Goal: Task Accomplishment & Management: Manage account settings

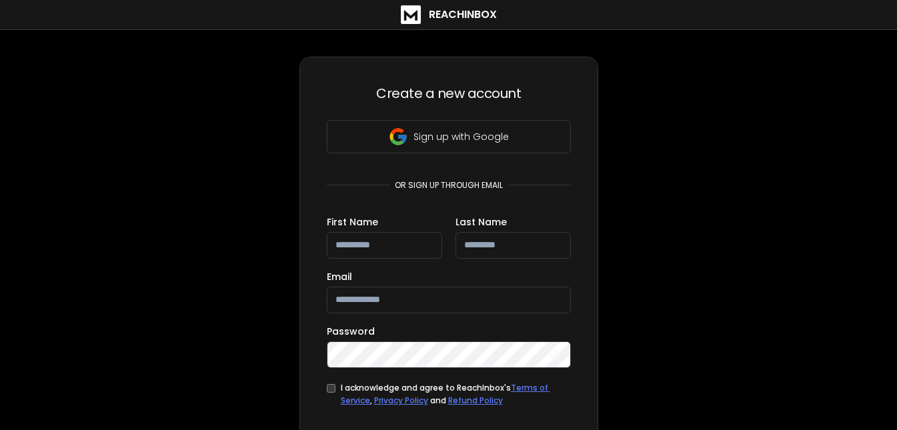
type input "*******"
type input "******"
click at [402, 291] on input "email" at bounding box center [449, 300] width 244 height 27
type input "**********"
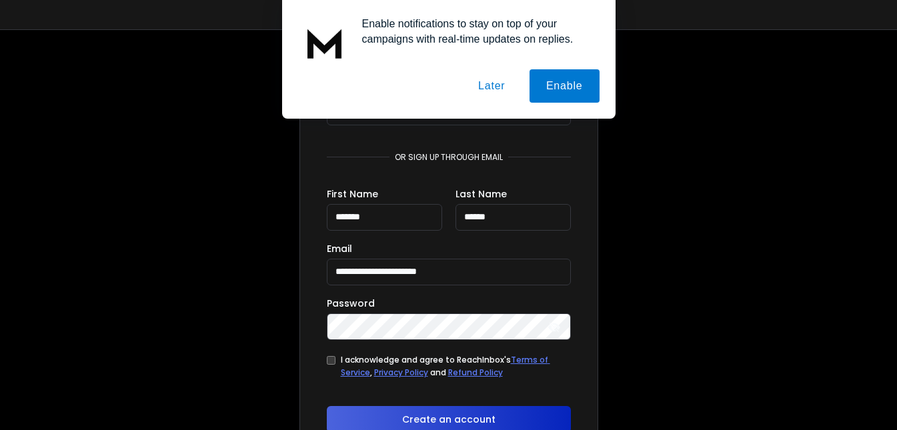
scroll to position [67, 0]
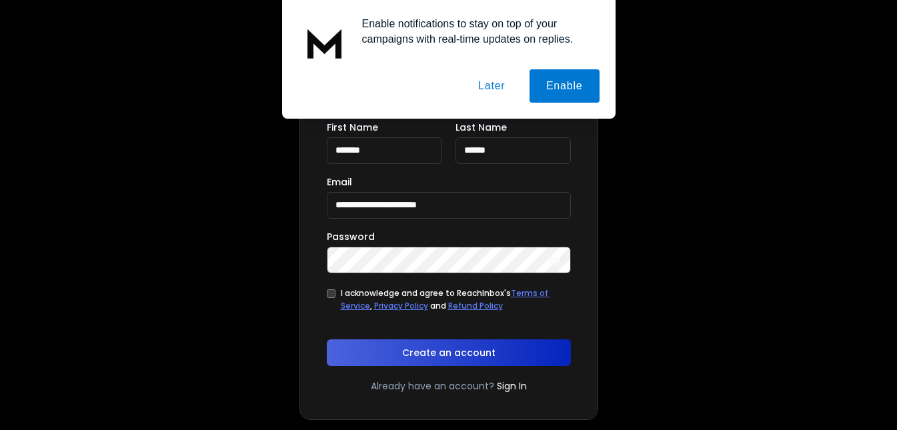
click at [463, 348] on button "Create an account" at bounding box center [449, 352] width 244 height 27
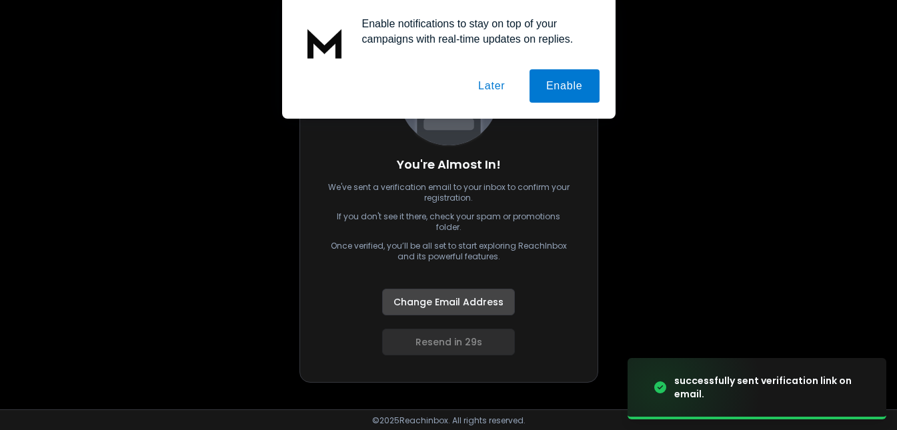
scroll to position [39, 0]
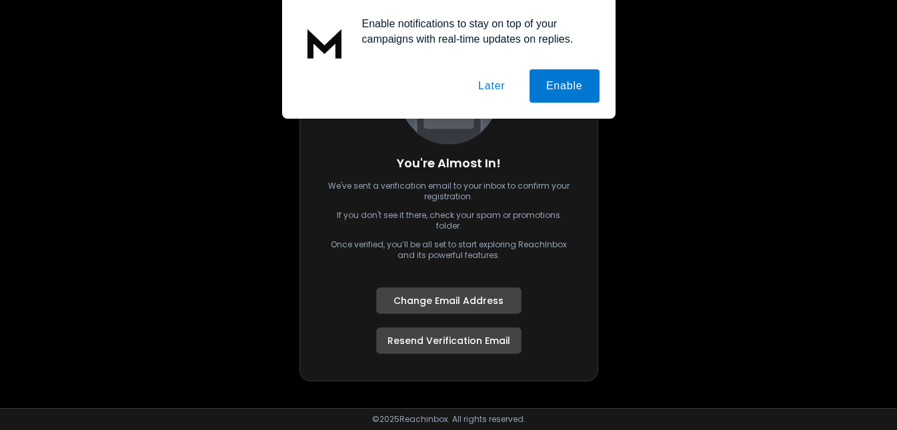
click at [488, 84] on button "Later" at bounding box center [491, 85] width 60 height 33
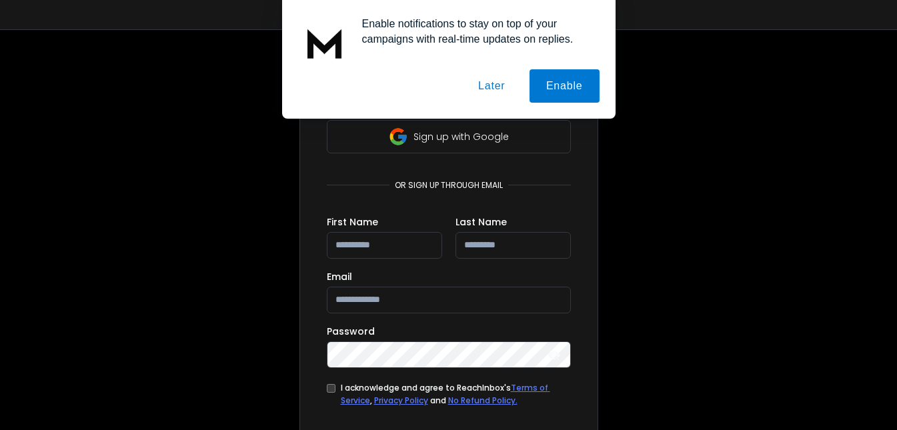
click at [497, 89] on button "Later" at bounding box center [491, 85] width 60 height 33
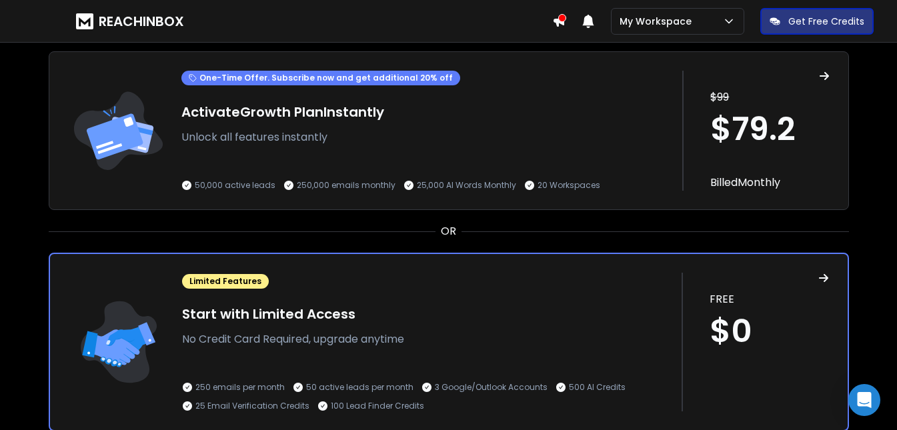
scroll to position [94, 0]
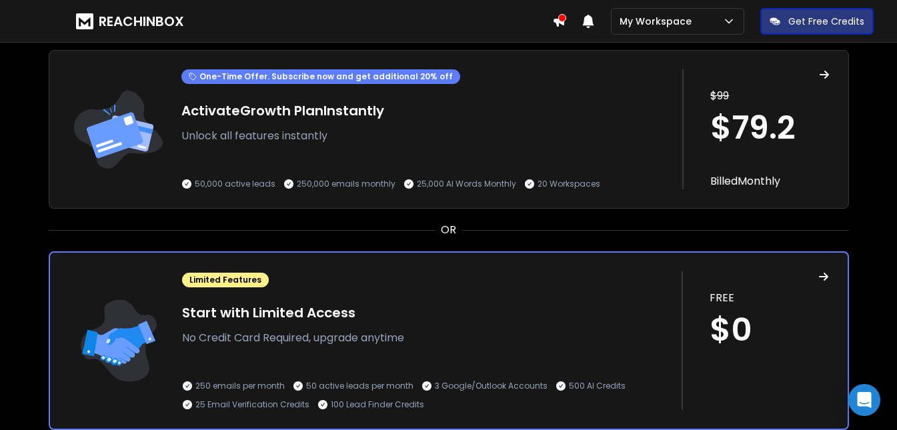
click at [495, 323] on div "Limited Features Start with Limited Access No Credit Card Required, upgrade any…" at bounding box center [425, 340] width 487 height 139
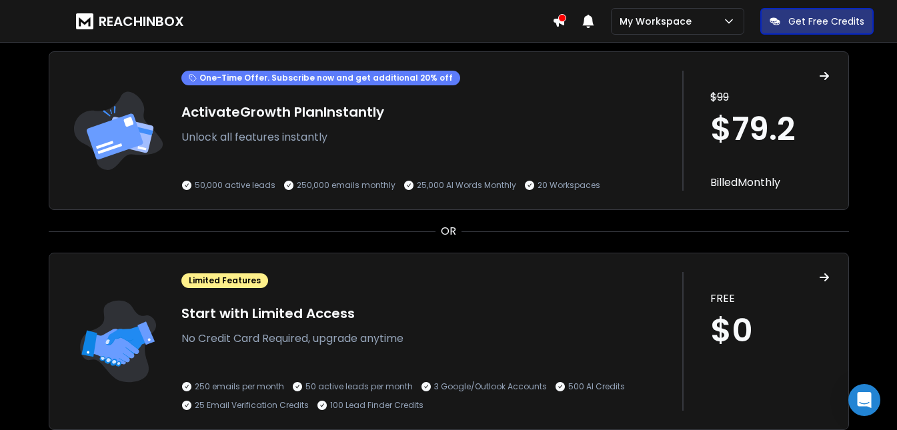
scroll to position [93, 0]
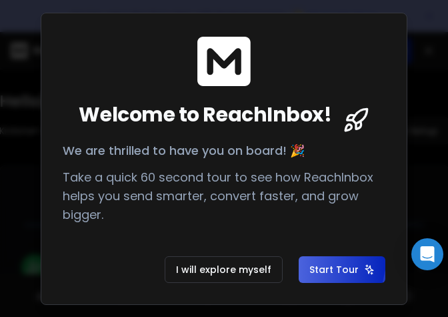
click at [325, 267] on span "Start Tour" at bounding box center [341, 269] width 65 height 13
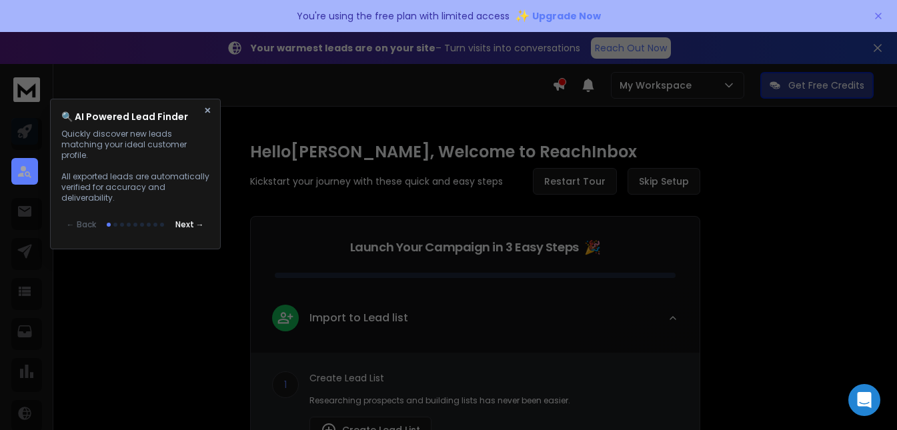
scroll to position [67, 0]
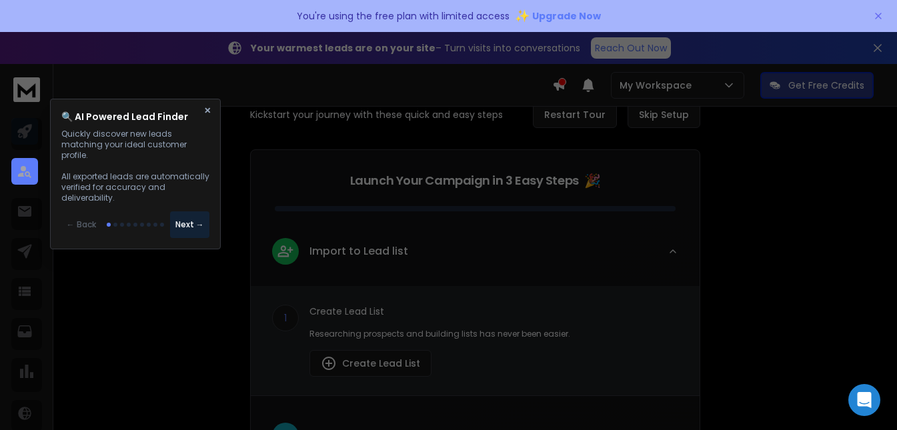
click at [186, 227] on button "Next →" at bounding box center [189, 224] width 39 height 27
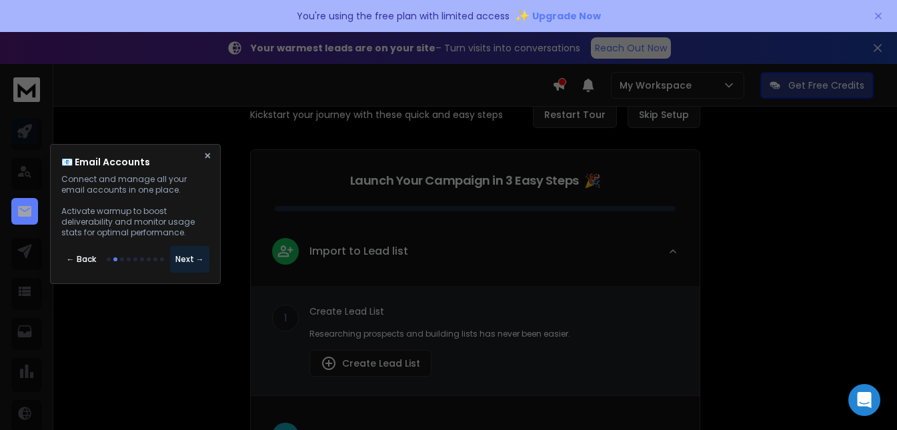
click at [181, 260] on button "Next →" at bounding box center [189, 259] width 39 height 27
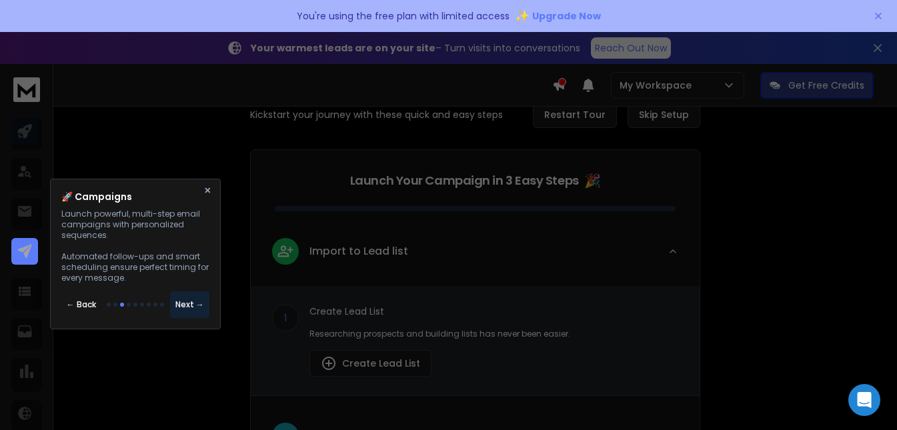
click at [187, 301] on button "Next →" at bounding box center [189, 304] width 39 height 27
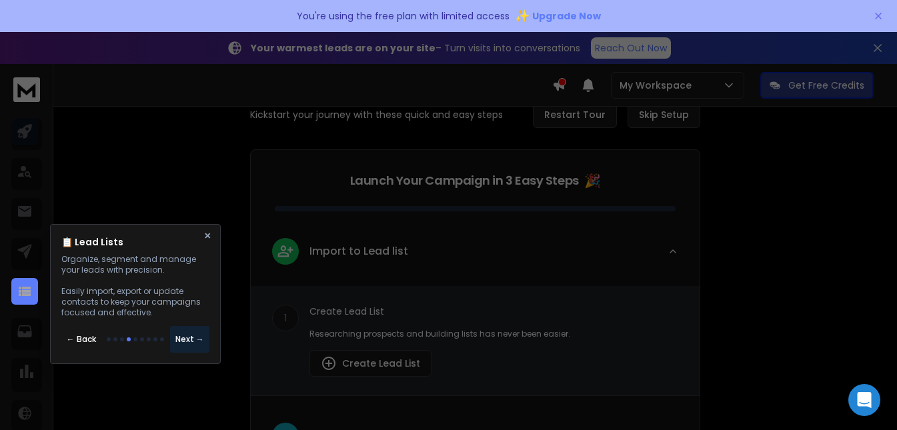
click at [173, 338] on button "Next →" at bounding box center [189, 339] width 39 height 27
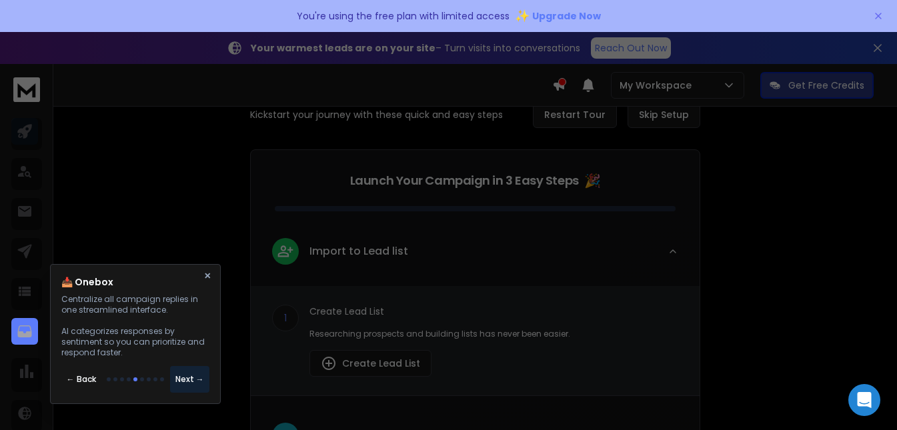
click at [185, 383] on button "Next →" at bounding box center [189, 379] width 39 height 27
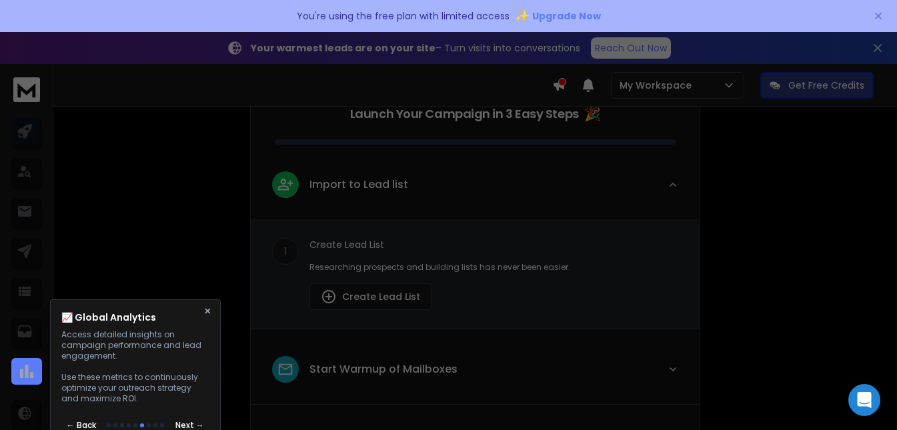
scroll to position [218, 0]
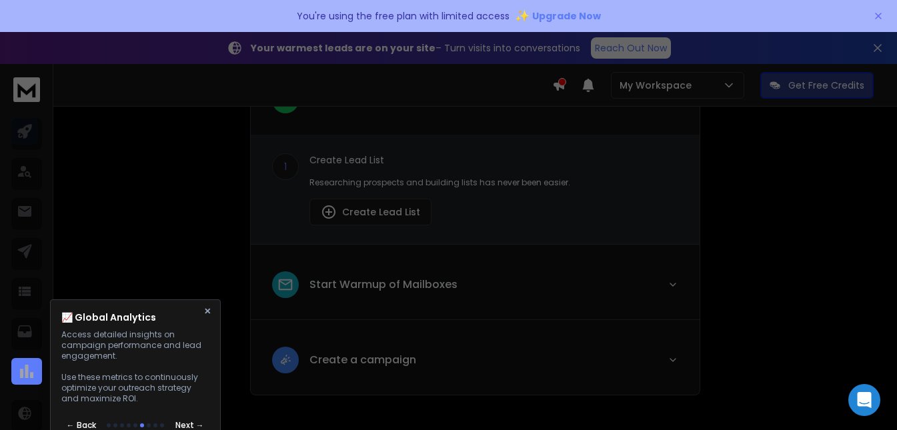
click at [163, 335] on p "Access detailed insights on campaign performance and lead engagement. Use these…" at bounding box center [135, 366] width 148 height 75
click at [205, 309] on button "×" at bounding box center [207, 311] width 9 height 12
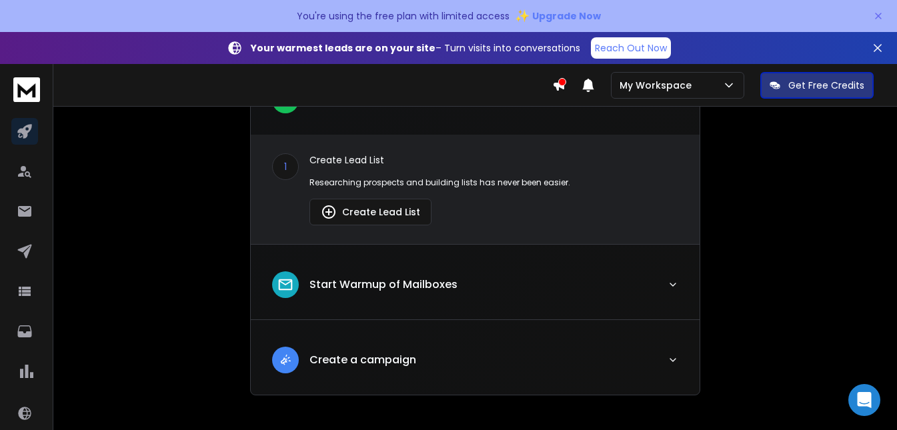
click at [541, 289] on button "Start Warmup of Mailboxes" at bounding box center [475, 290] width 449 height 59
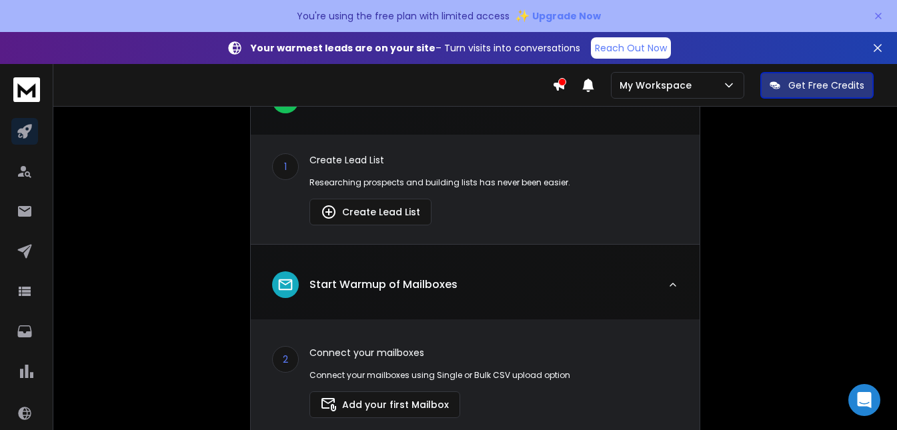
scroll to position [351, 0]
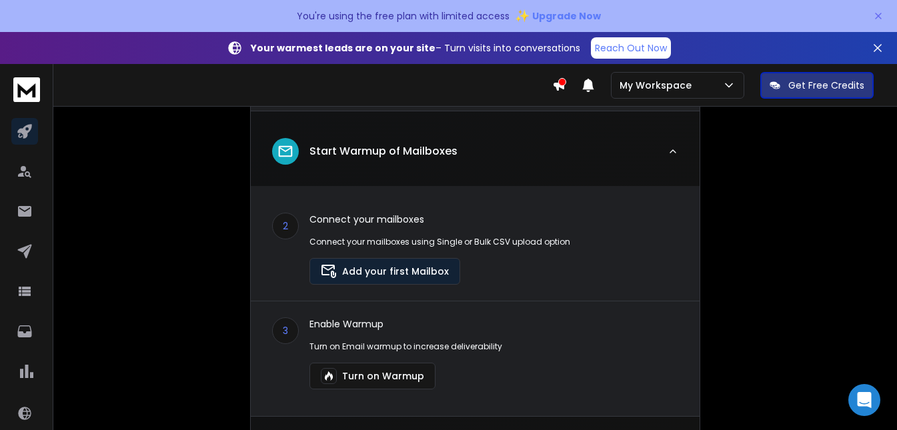
click at [395, 270] on button "Add your first Mailbox" at bounding box center [384, 271] width 151 height 27
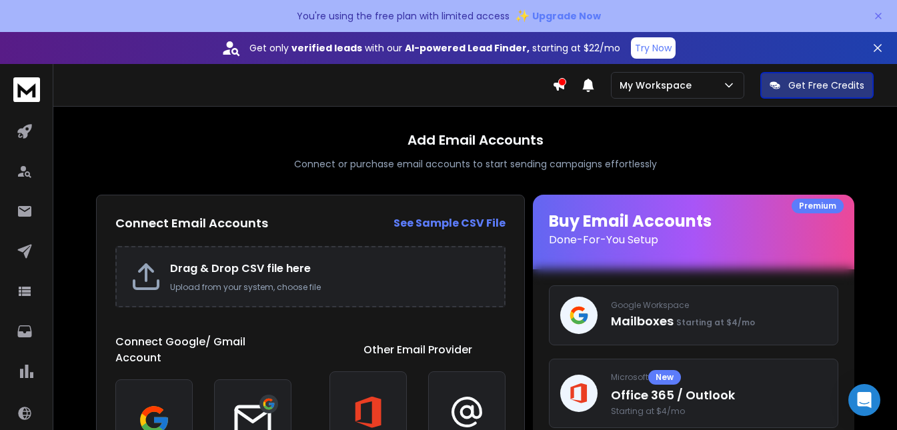
click at [240, 282] on p "Upload from your system, choose file" at bounding box center [330, 287] width 321 height 11
type input "**********"
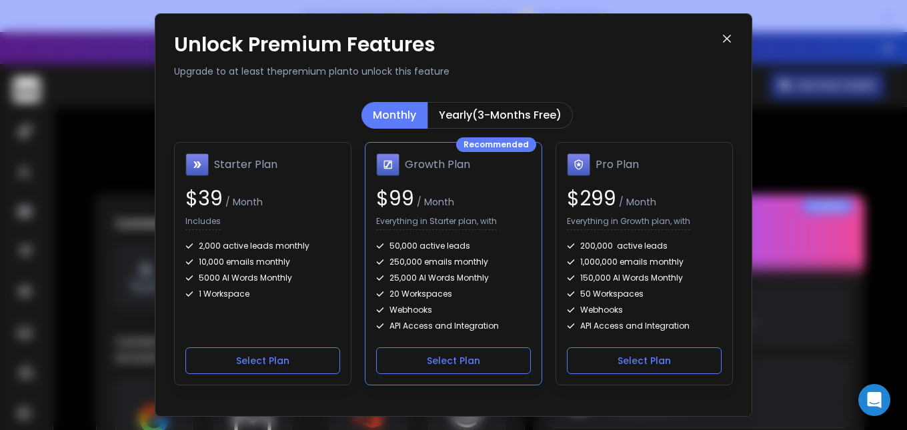
click at [729, 44] on icon at bounding box center [727, 39] width 12 height 12
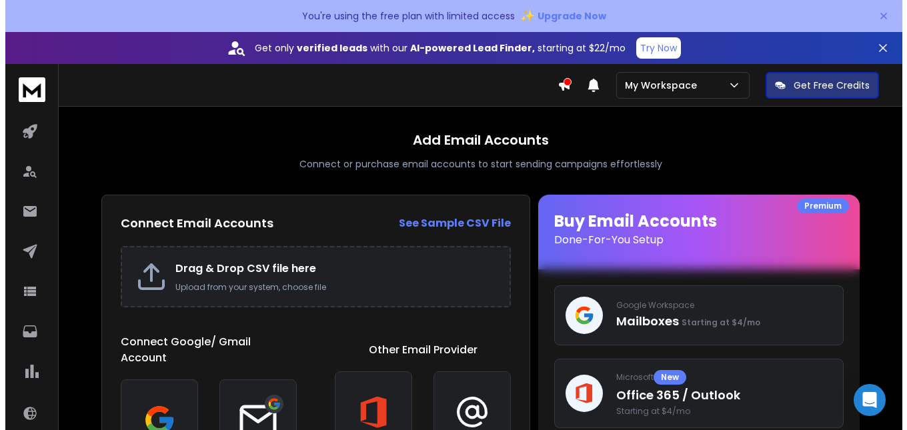
scroll to position [133, 0]
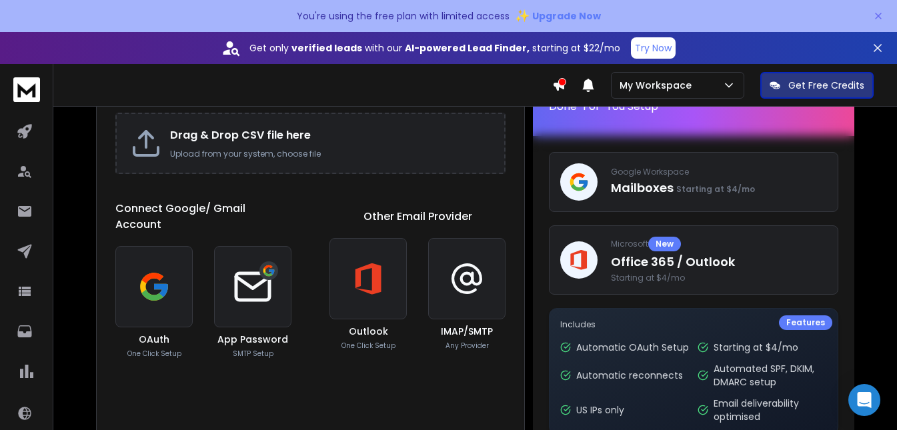
click at [159, 293] on div at bounding box center [153, 286] width 77 height 81
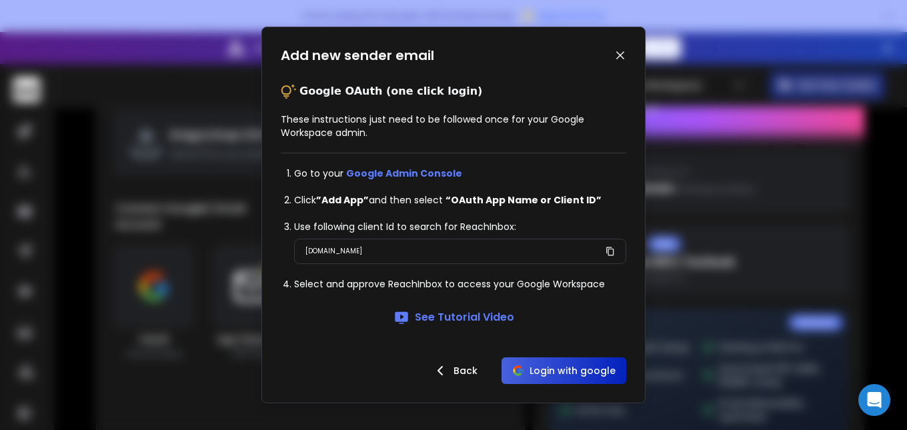
click at [613, 250] on icon at bounding box center [609, 251] width 7 height 9
click at [571, 367] on button "Login with google" at bounding box center [563, 370] width 125 height 27
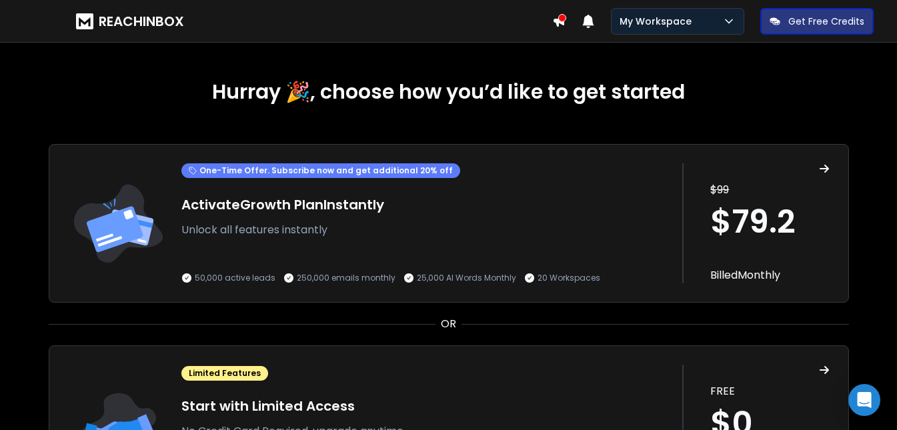
click at [716, 27] on div "My Workspace" at bounding box center [677, 21] width 116 height 13
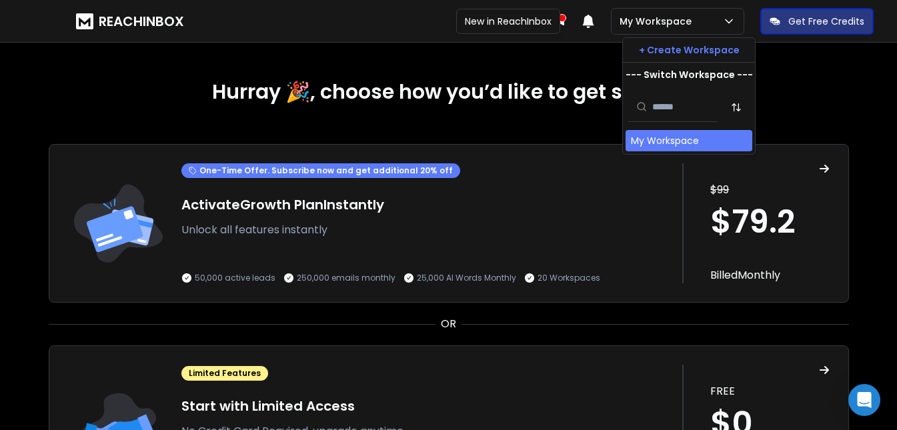
click at [574, 21] on div "My Workspace Get Free Credits" at bounding box center [712, 21] width 321 height 27
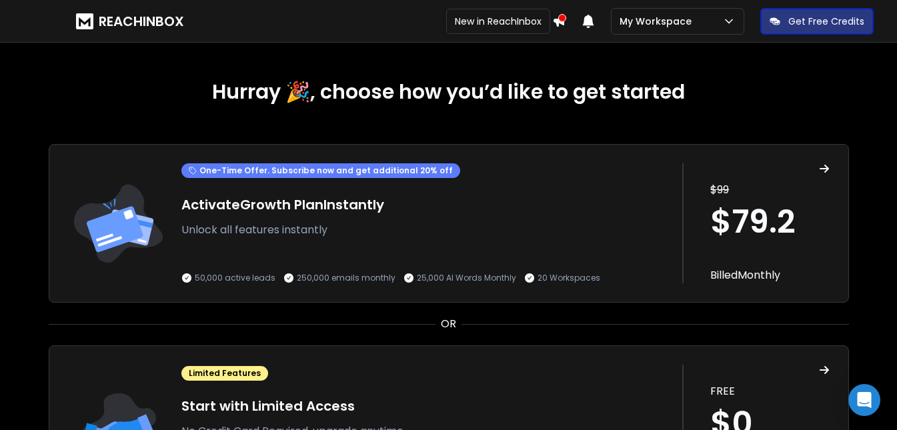
click at [555, 19] on icon at bounding box center [558, 21] width 11 height 11
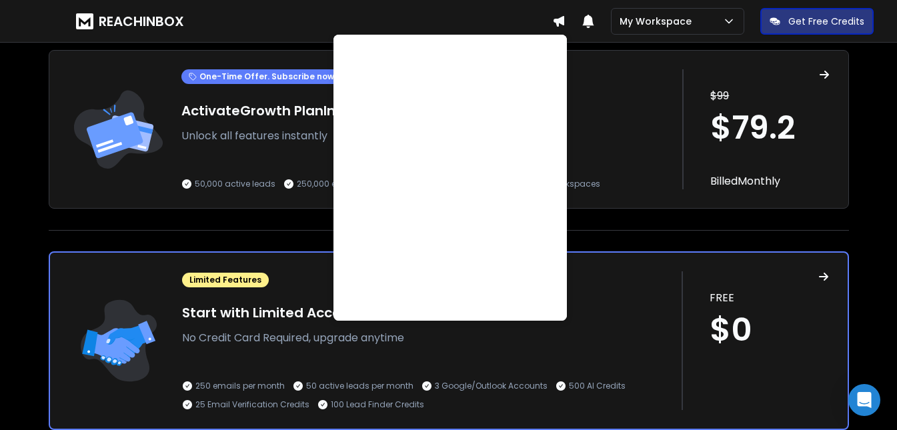
click at [647, 265] on div "Limited Features Start with Limited Access No Credit Card Required, upgrade any…" at bounding box center [449, 340] width 800 height 179
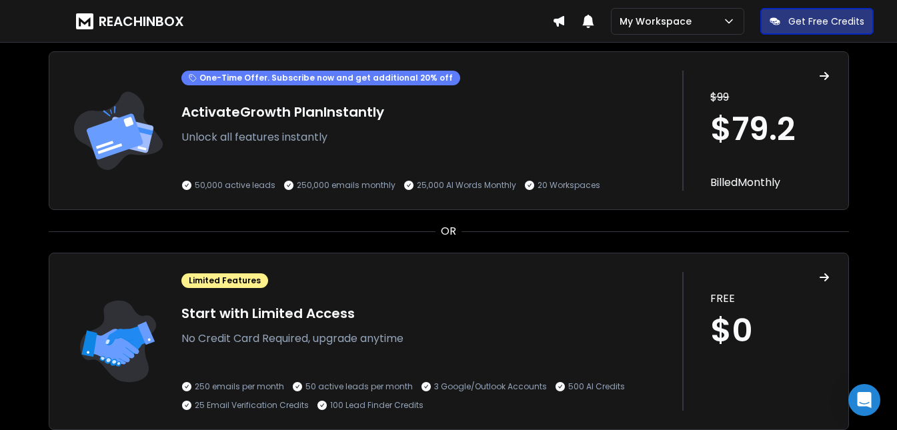
scroll to position [93, 0]
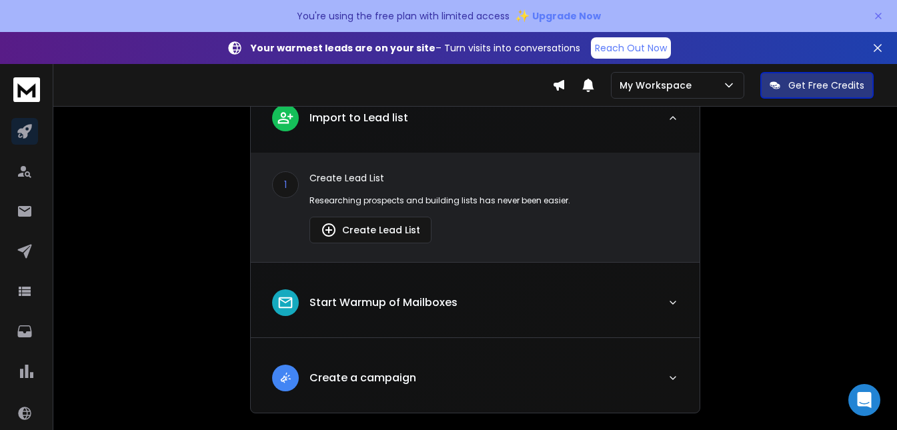
scroll to position [218, 0]
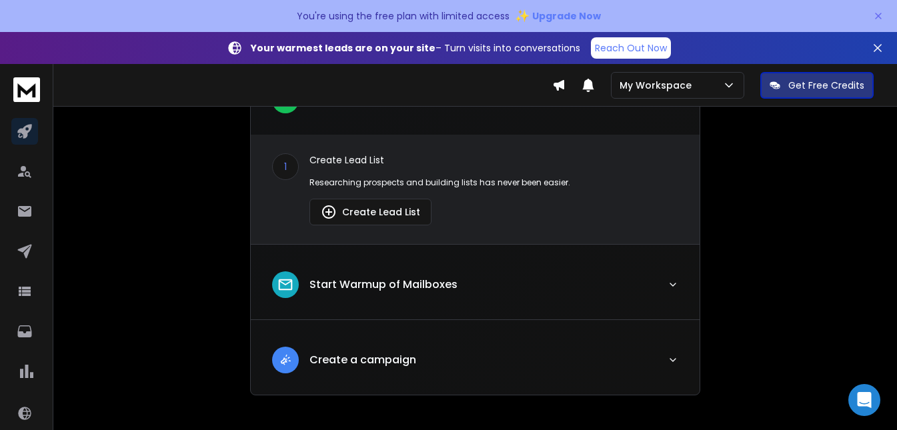
click at [581, 288] on button "Start Warmup of Mailboxes" at bounding box center [475, 290] width 449 height 59
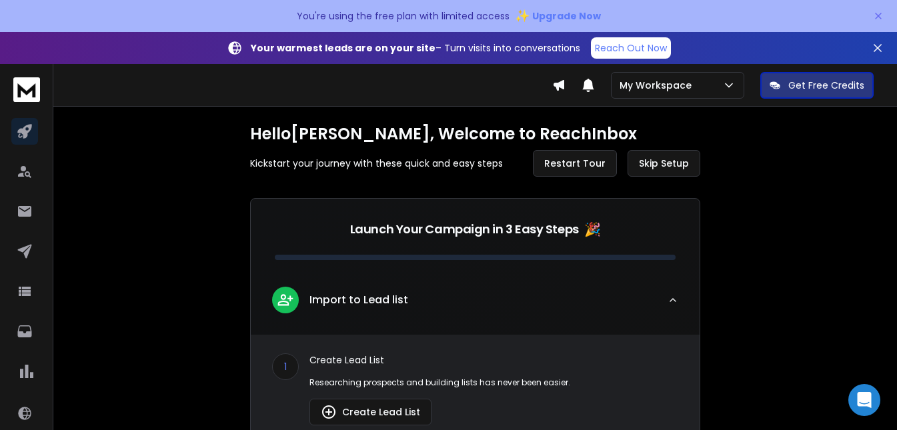
scroll to position [0, 0]
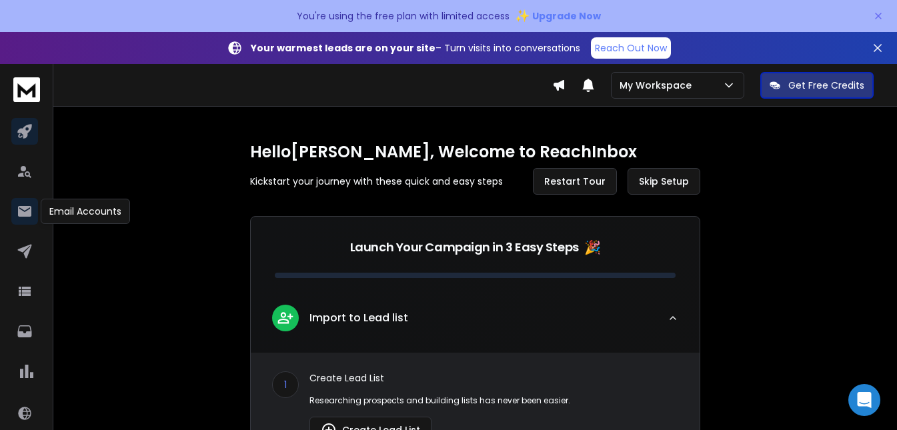
click at [15, 213] on link at bounding box center [24, 211] width 27 height 27
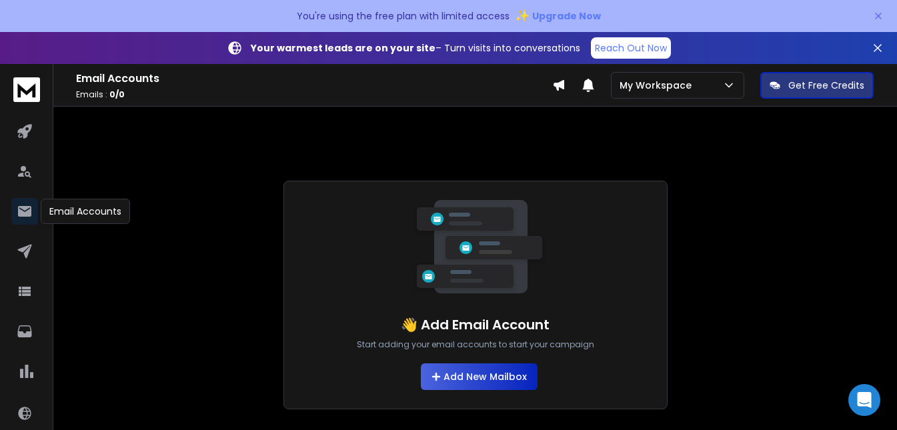
scroll to position [53, 0]
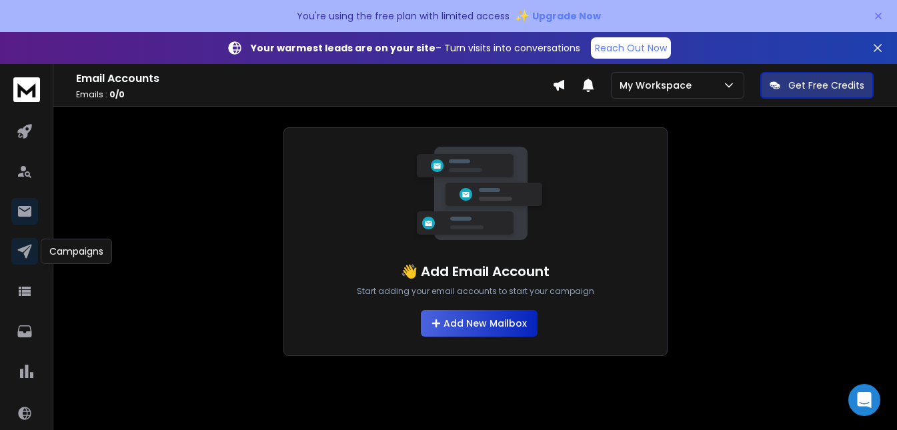
click at [24, 248] on icon at bounding box center [24, 251] width 14 height 14
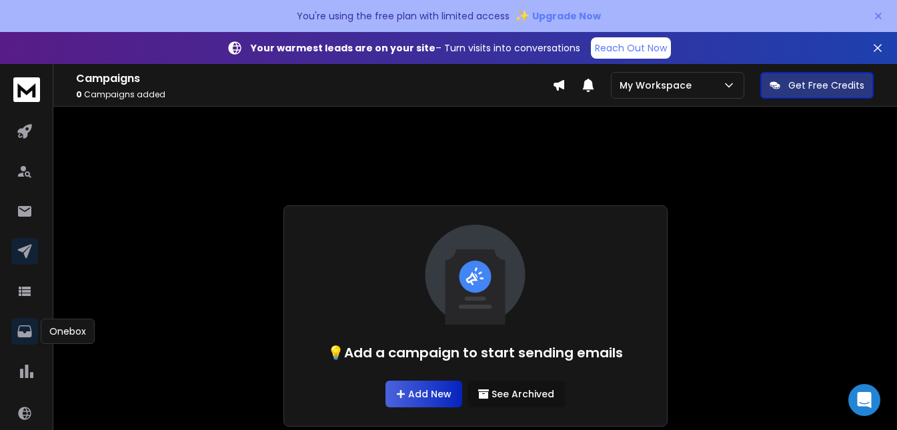
click at [29, 330] on icon at bounding box center [25, 331] width 16 height 16
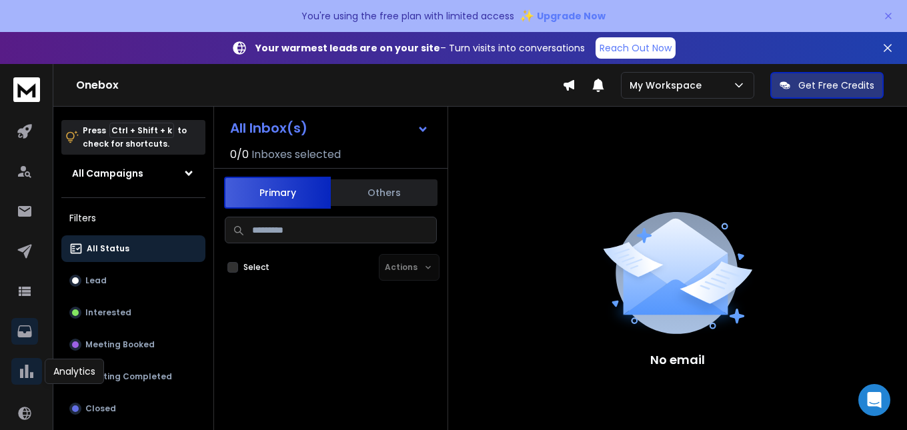
click at [33, 375] on icon at bounding box center [27, 371] width 20 height 20
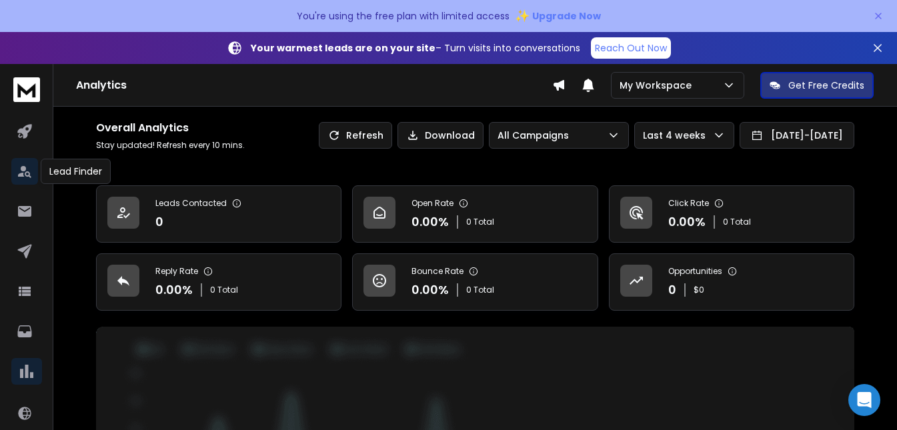
click at [27, 174] on icon at bounding box center [25, 171] width 16 height 16
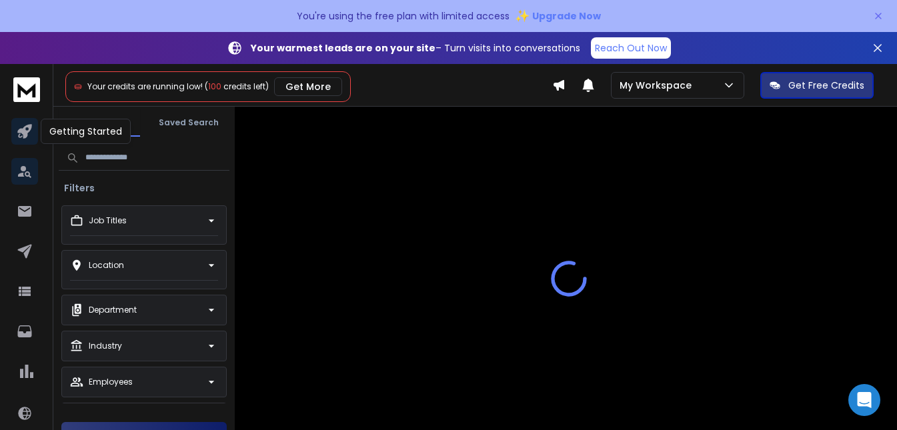
click at [29, 128] on icon at bounding box center [24, 131] width 15 height 15
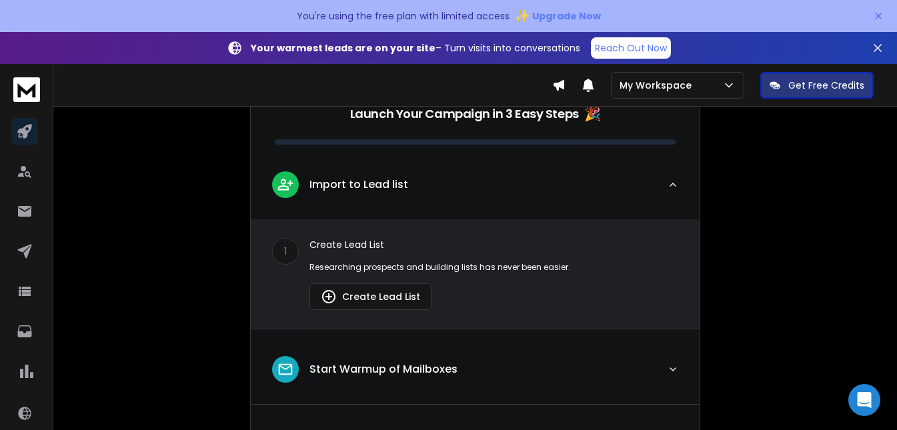
scroll to position [218, 0]
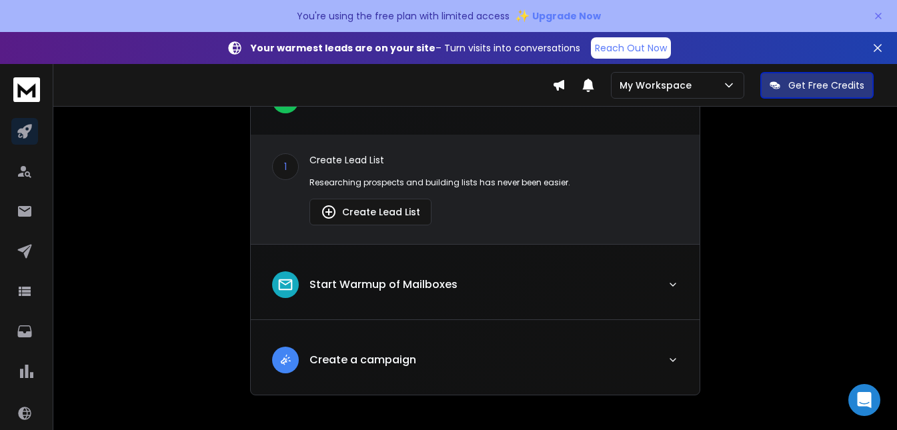
click at [615, 290] on button "Start Warmup of Mailboxes" at bounding box center [475, 290] width 449 height 59
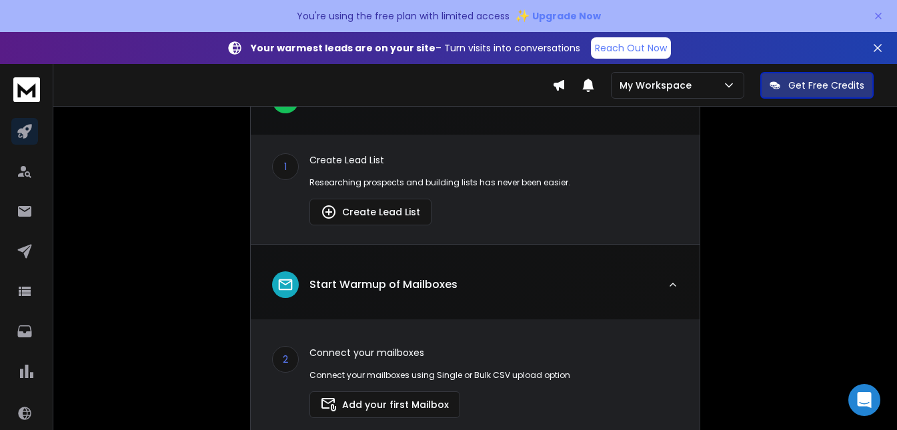
scroll to position [351, 0]
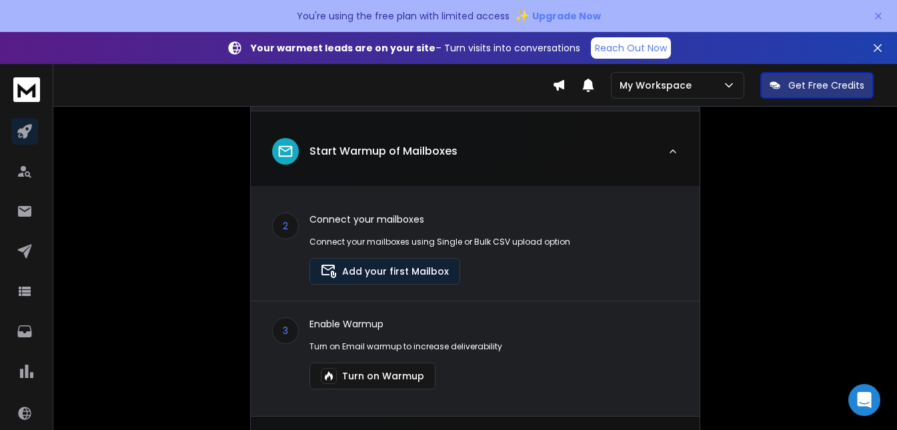
click at [399, 265] on button "Add your first Mailbox" at bounding box center [384, 271] width 151 height 27
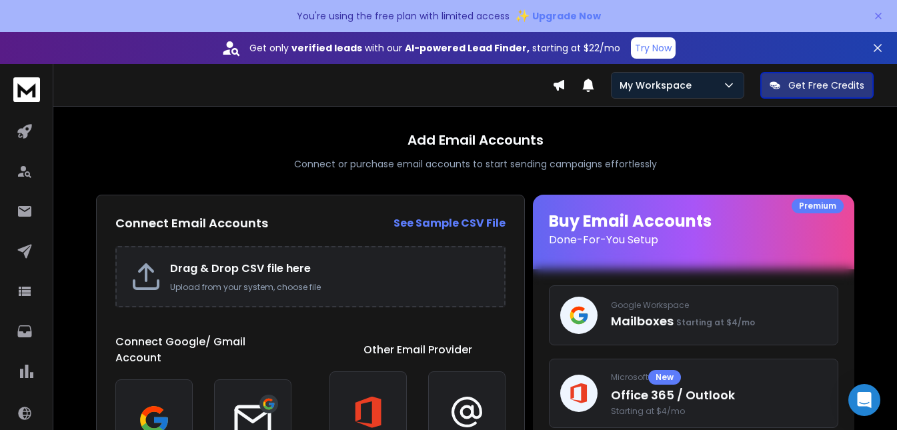
click at [717, 79] on div "My Workspace" at bounding box center [677, 85] width 116 height 13
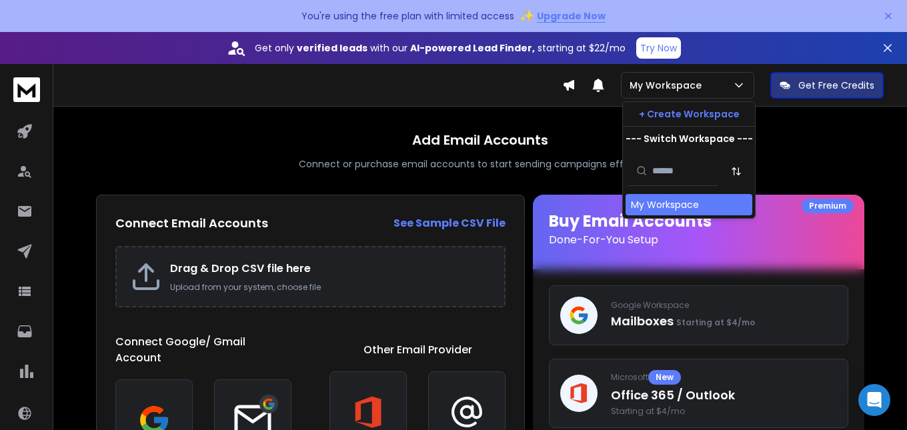
click at [564, 10] on span "Upgrade Now" at bounding box center [571, 15] width 69 height 13
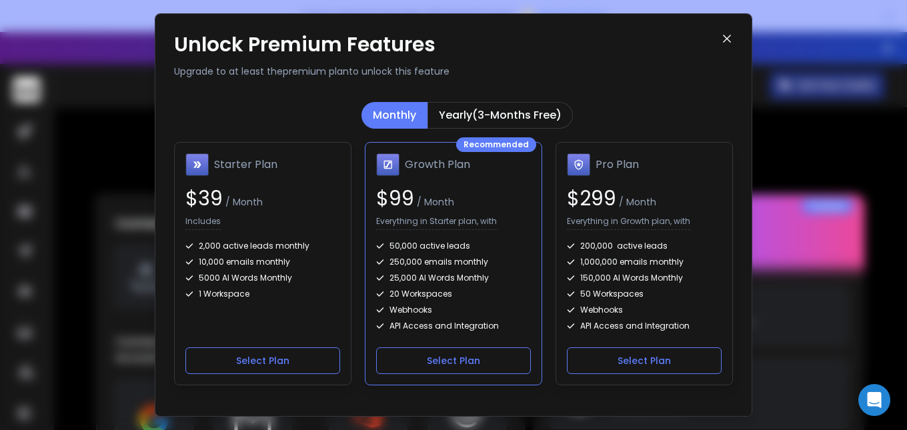
click at [449, 363] on button "Select Plan" at bounding box center [453, 360] width 155 height 27
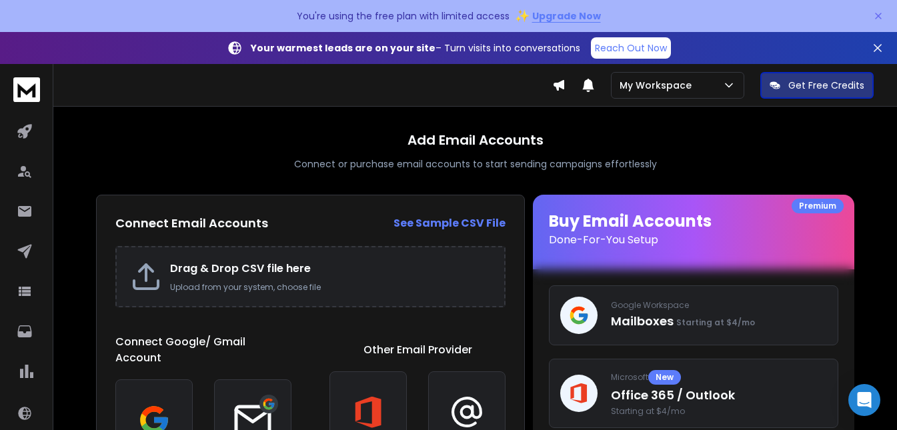
click at [555, 14] on span "Upgrade Now" at bounding box center [566, 15] width 69 height 13
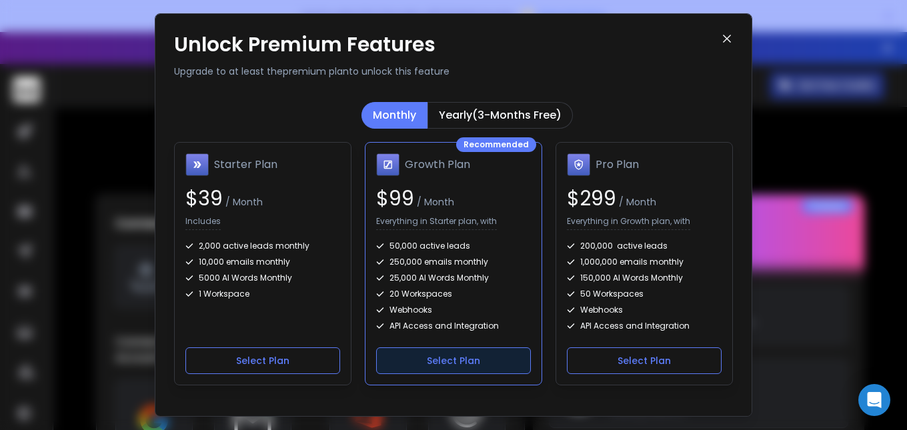
click at [457, 357] on button "Select Plan" at bounding box center [453, 360] width 155 height 27
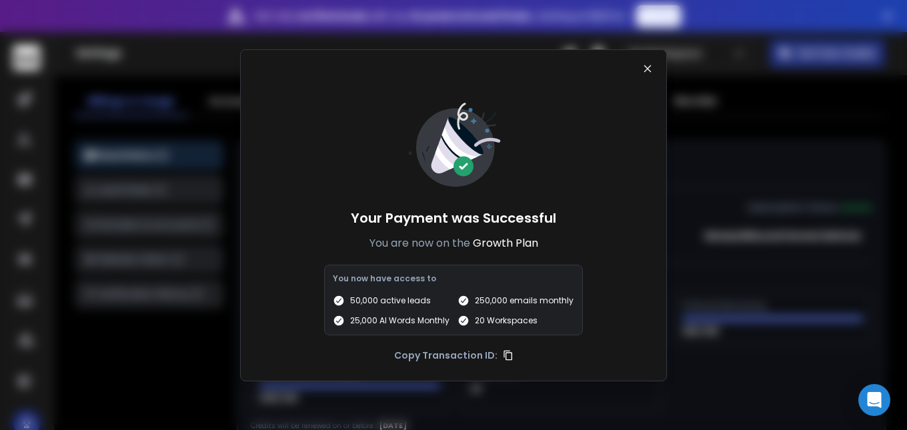
click at [643, 69] on icon at bounding box center [647, 68] width 11 height 11
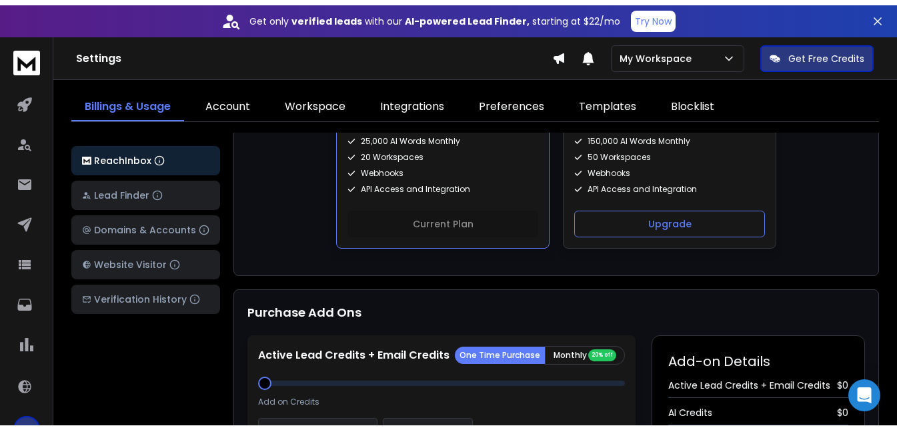
scroll to position [143, 0]
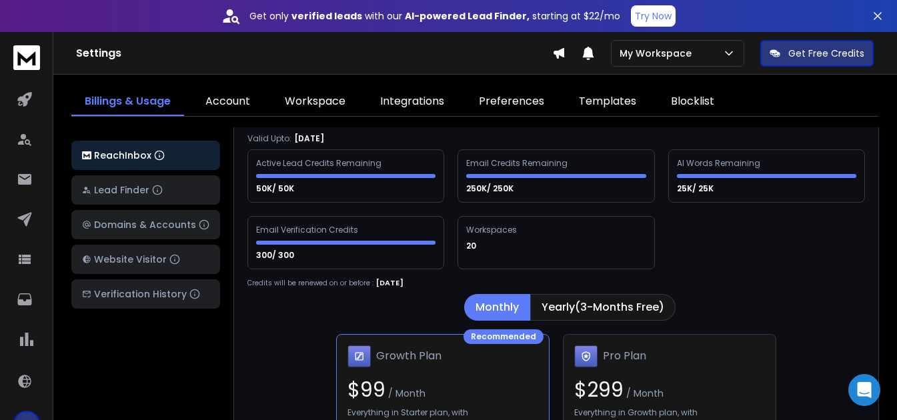
click at [304, 103] on link "Workspace" at bounding box center [314, 102] width 87 height 28
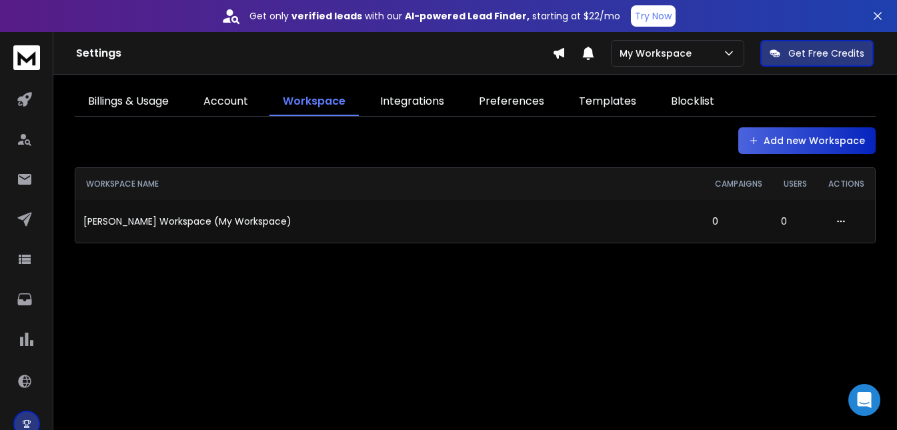
click at [285, 229] on td "Maranda's Workspace (My Workspace)" at bounding box center [389, 221] width 629 height 43
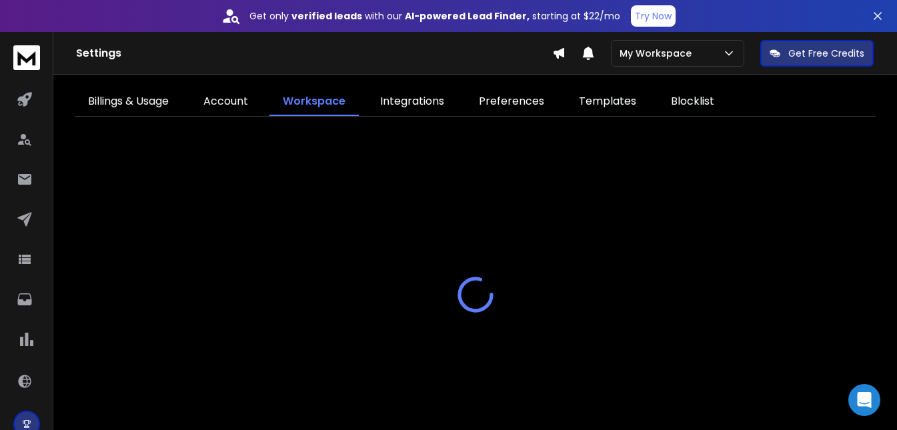
click at [415, 97] on link "Integrations" at bounding box center [412, 102] width 91 height 28
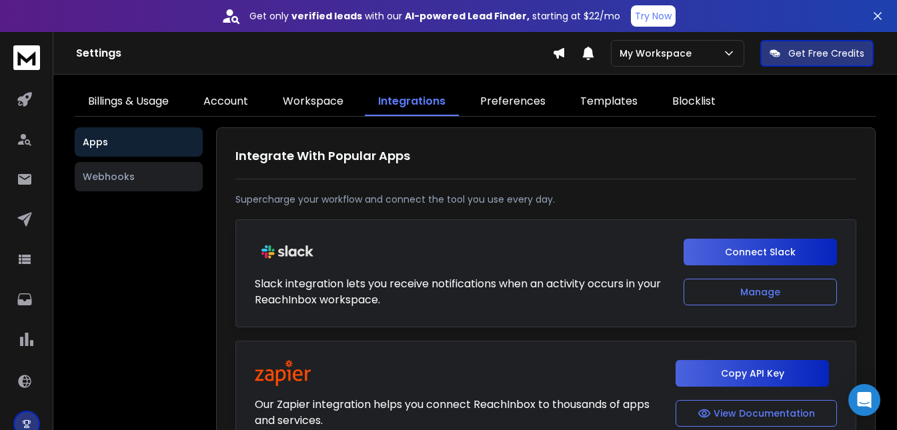
click at [327, 101] on link "Workspace" at bounding box center [312, 102] width 87 height 28
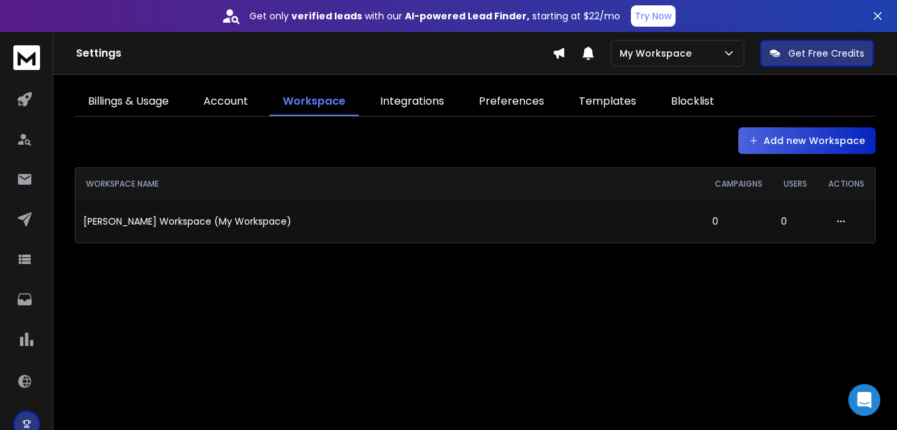
click at [221, 215] on td "Maranda's Workspace (My Workspace)" at bounding box center [389, 221] width 629 height 43
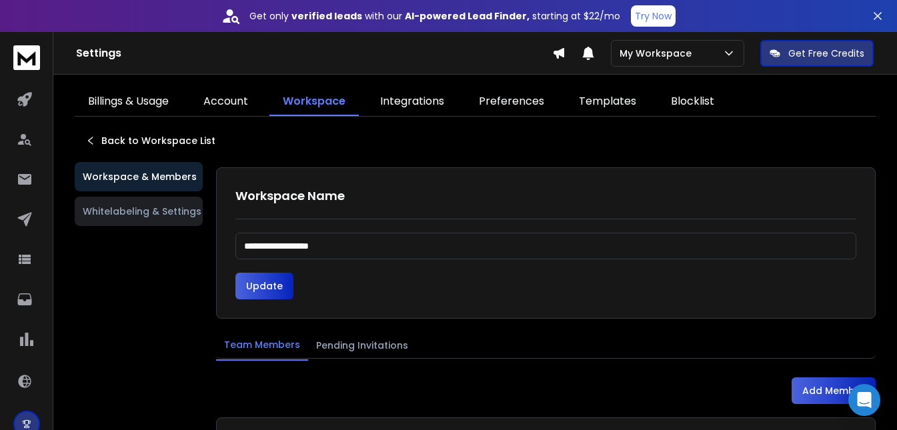
scroll to position [13, 0]
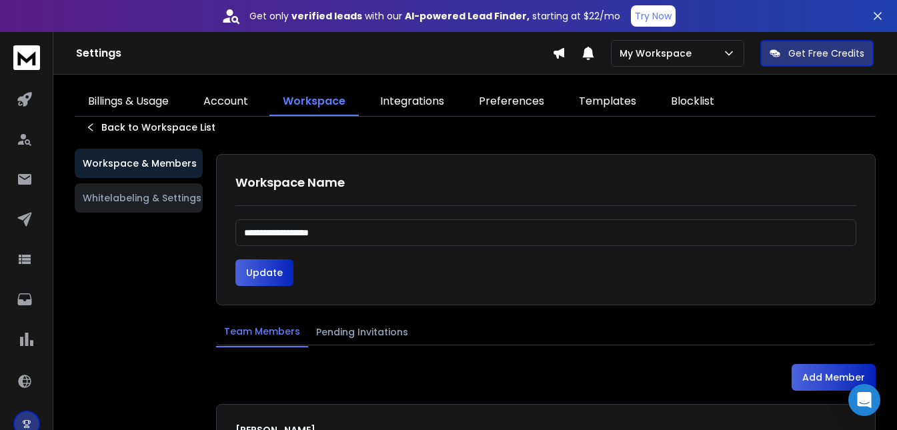
click at [826, 371] on button "Add Member" at bounding box center [833, 377] width 84 height 27
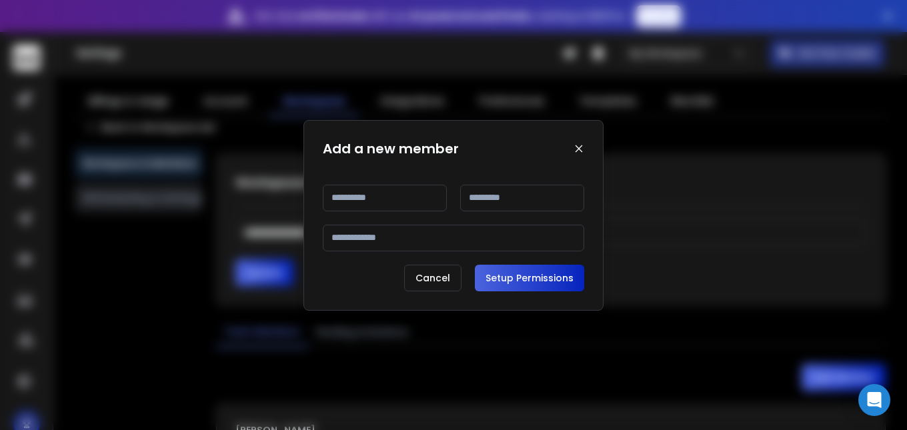
click at [401, 201] on input at bounding box center [385, 198] width 124 height 27
type input "******"
type input "*******"
type input "**********"
click at [524, 281] on button "Setup Permissions" at bounding box center [529, 278] width 109 height 27
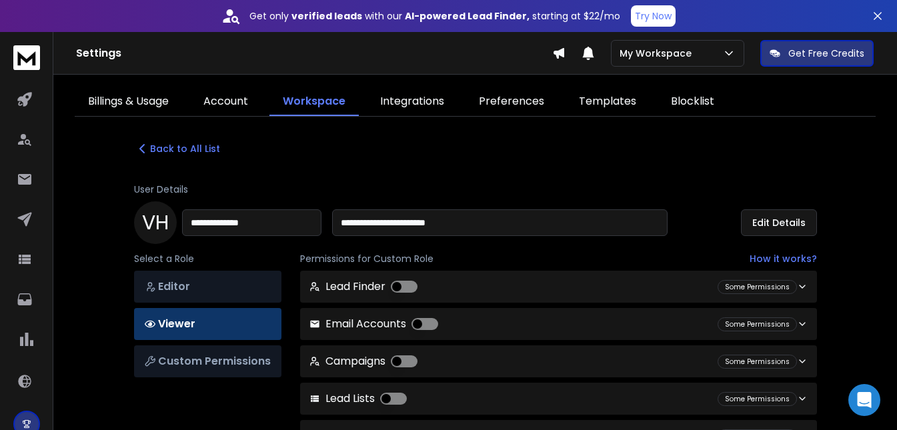
scroll to position [80, 0]
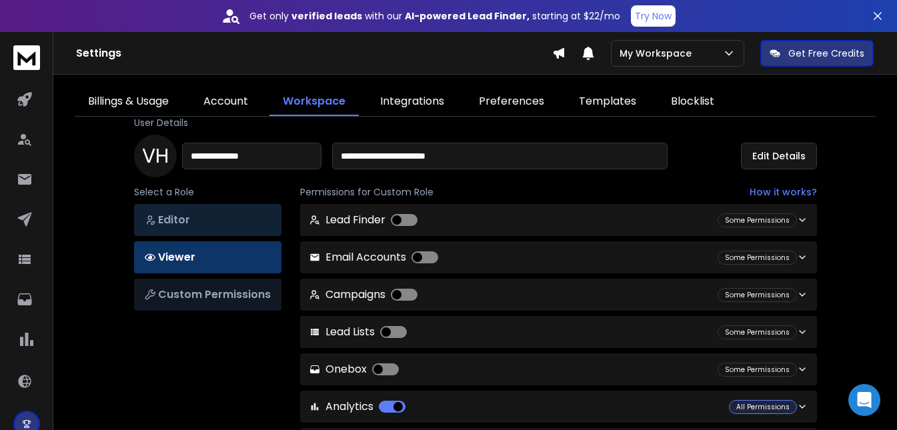
click at [219, 225] on p "Editor" at bounding box center [208, 220] width 126 height 16
click at [145, 221] on button "Editor" at bounding box center [144, 220] width 1 height 1
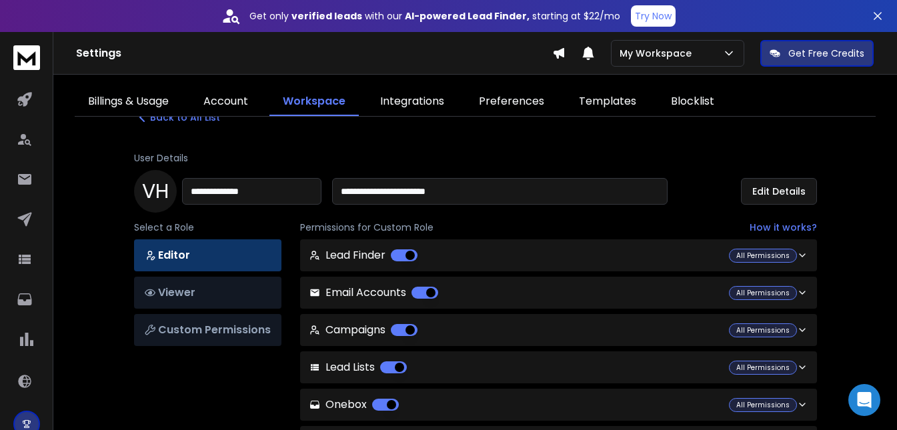
scroll to position [0, 0]
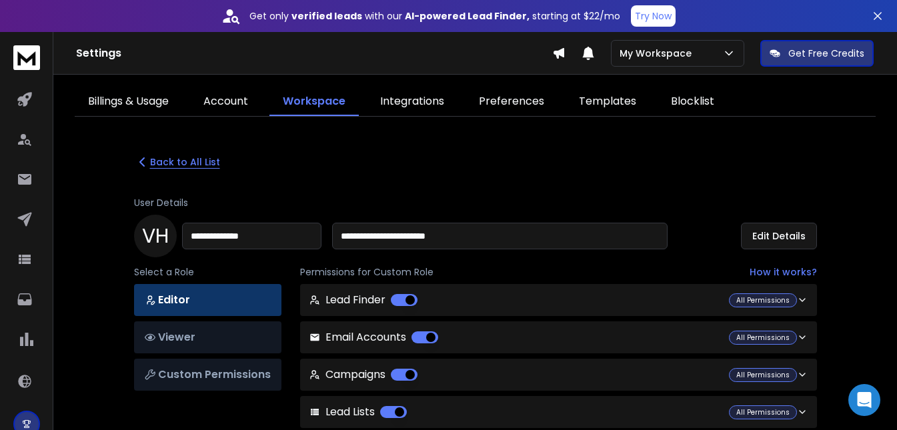
click at [184, 160] on button "Back to All List" at bounding box center [177, 162] width 86 height 16
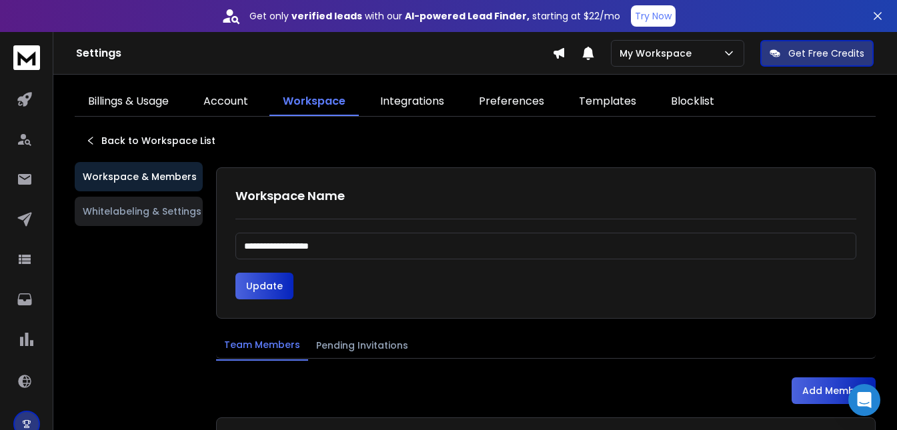
click at [137, 218] on button "Whitelabeling & Settings" at bounding box center [139, 211] width 128 height 29
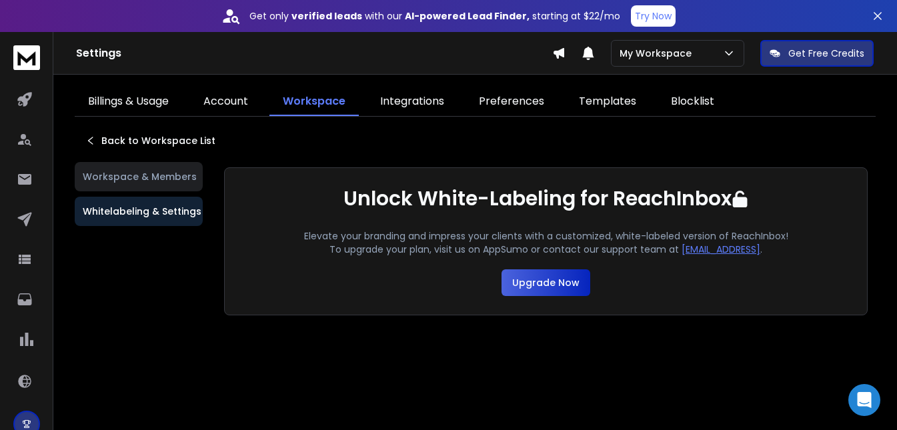
click at [547, 286] on link "Upgrade Now" at bounding box center [545, 282] width 89 height 27
click at [17, 185] on icon at bounding box center [25, 179] width 16 height 16
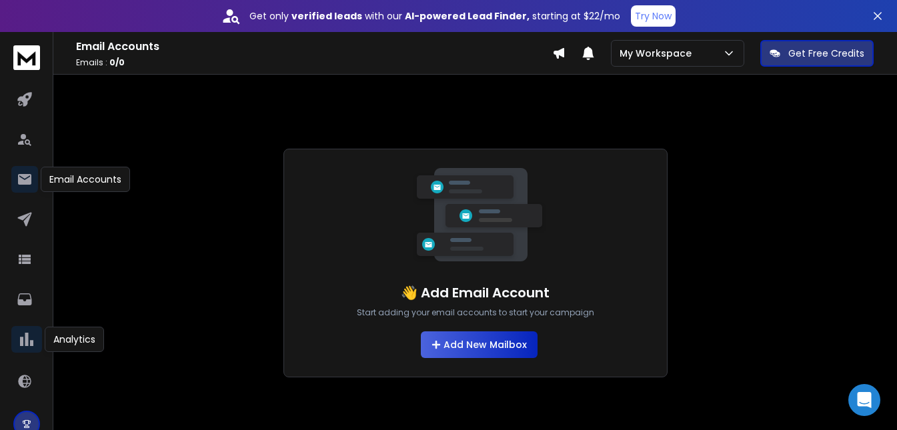
click at [31, 340] on icon at bounding box center [27, 339] width 20 height 20
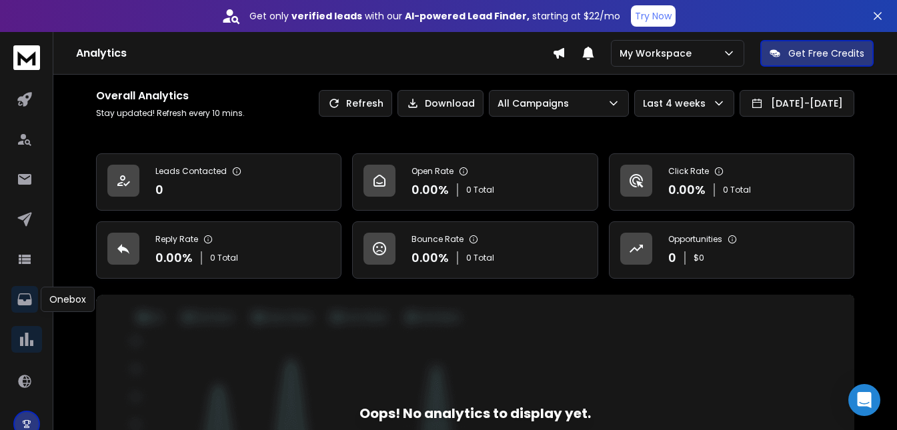
click at [29, 305] on icon at bounding box center [25, 299] width 16 height 16
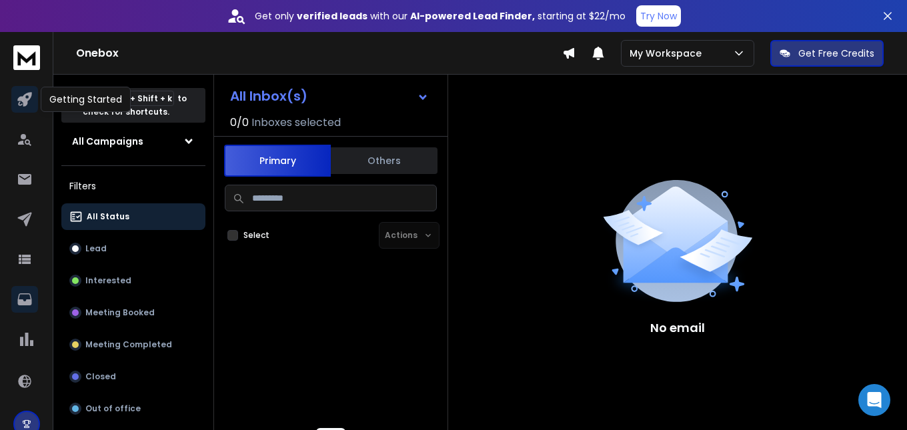
click at [11, 100] on link at bounding box center [24, 99] width 27 height 27
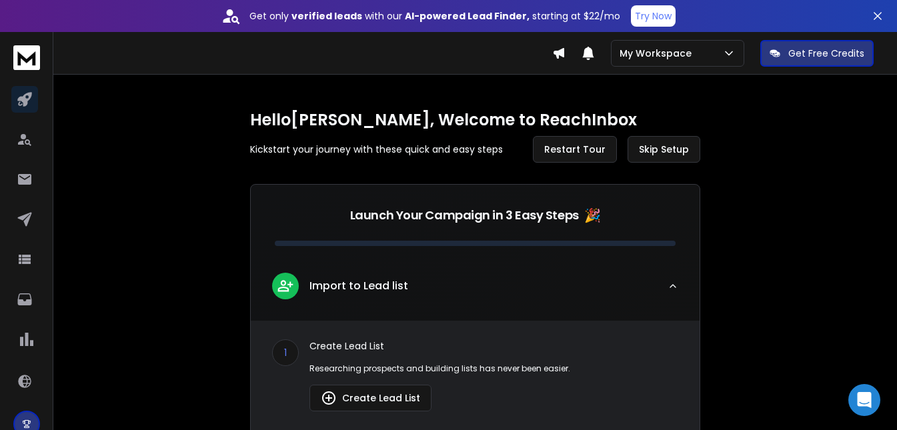
scroll to position [133, 0]
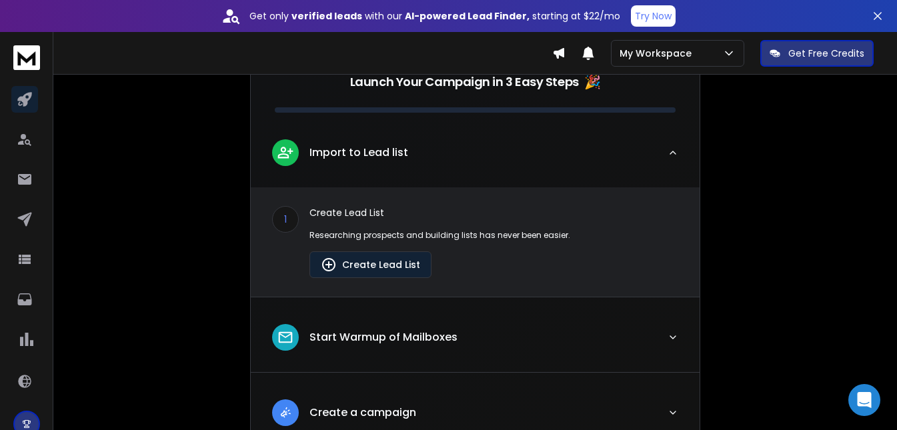
click at [371, 266] on button "Create Lead List" at bounding box center [370, 264] width 122 height 27
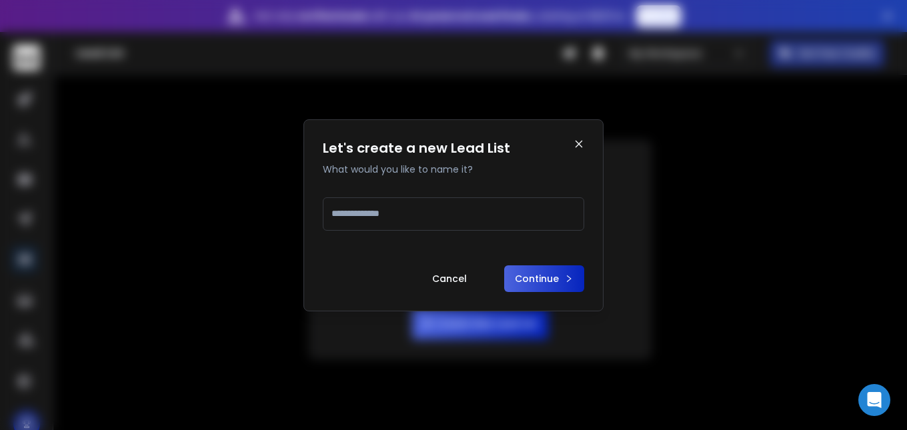
click at [416, 217] on input at bounding box center [453, 213] width 261 height 33
type input "*"
type input "**********"
click at [549, 277] on button "Continue" at bounding box center [544, 278] width 80 height 27
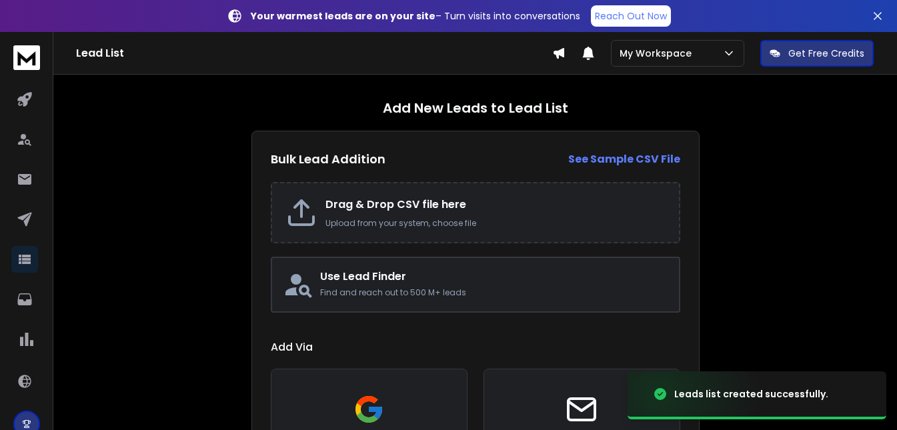
scroll to position [61, 0]
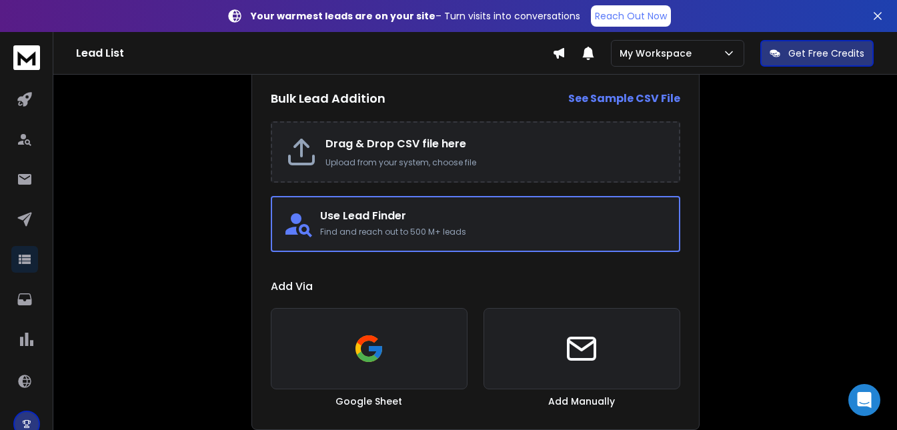
click at [479, 230] on p "Find and reach out to 500 M+ leads" at bounding box center [494, 232] width 348 height 11
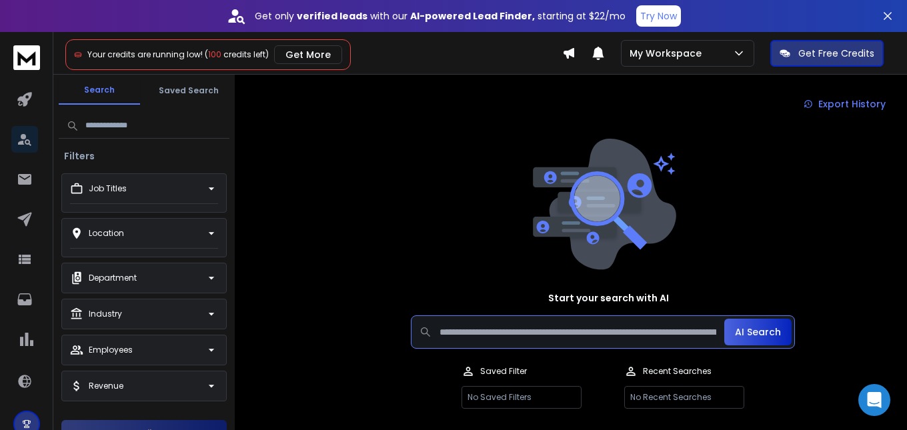
click at [164, 194] on div "Job Titles" at bounding box center [144, 188] width 148 height 13
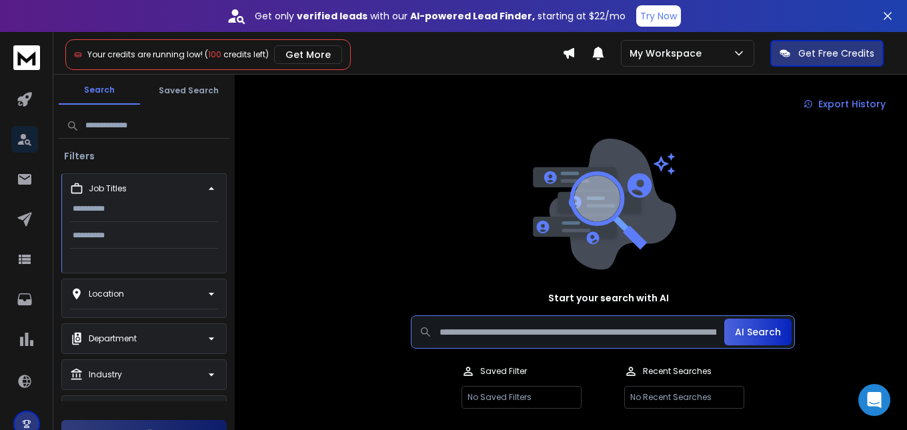
click at [180, 292] on div "Location" at bounding box center [144, 293] width 148 height 13
click at [587, 336] on textarea at bounding box center [577, 332] width 277 height 27
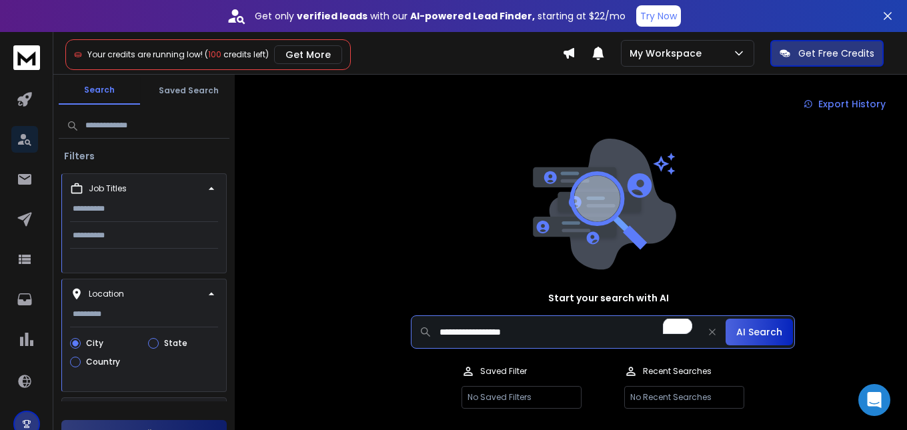
type textarea "**********"
click at [752, 331] on button "AI Search" at bounding box center [758, 332] width 67 height 27
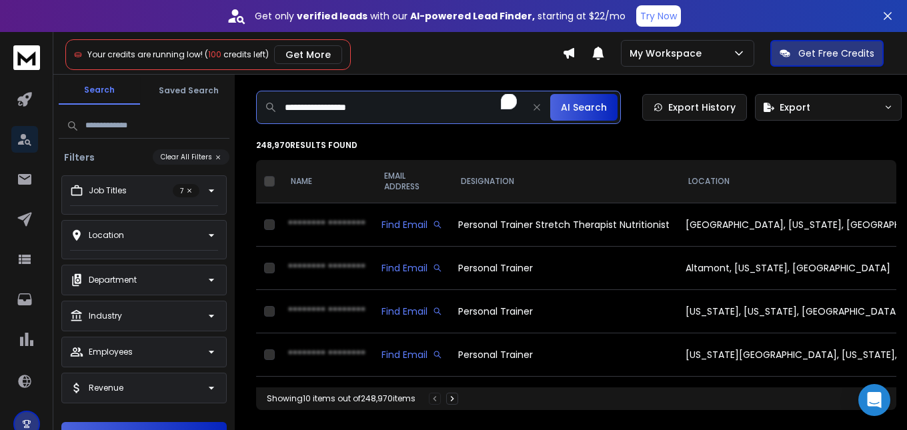
drag, startPoint x: 395, startPoint y: 102, endPoint x: 279, endPoint y: 111, distance: 116.3
click at [279, 111] on div "**********" at bounding box center [438, 107] width 365 height 33
type textarea "**********"
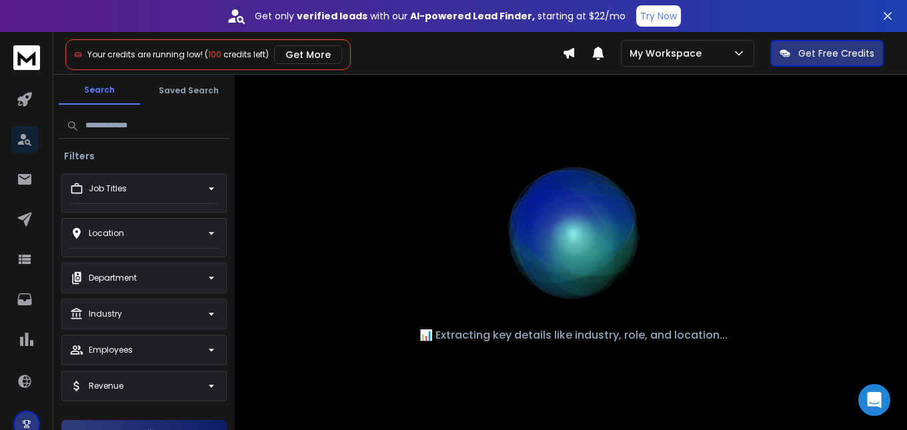
click at [190, 191] on div "Job Titles" at bounding box center [144, 188] width 148 height 13
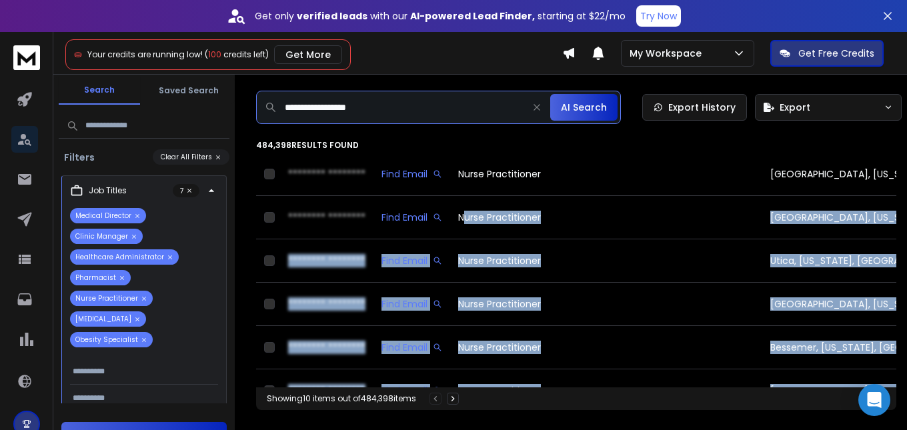
scroll to position [256, 0]
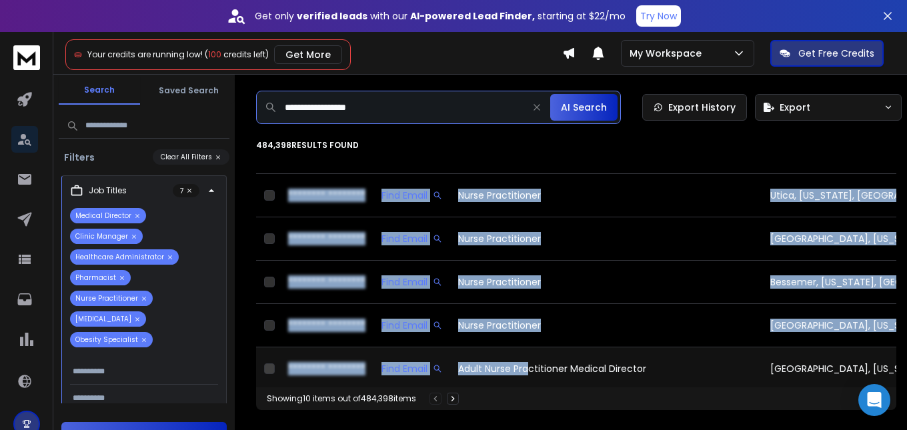
drag, startPoint x: 466, startPoint y: 379, endPoint x: 529, endPoint y: 377, distance: 63.4
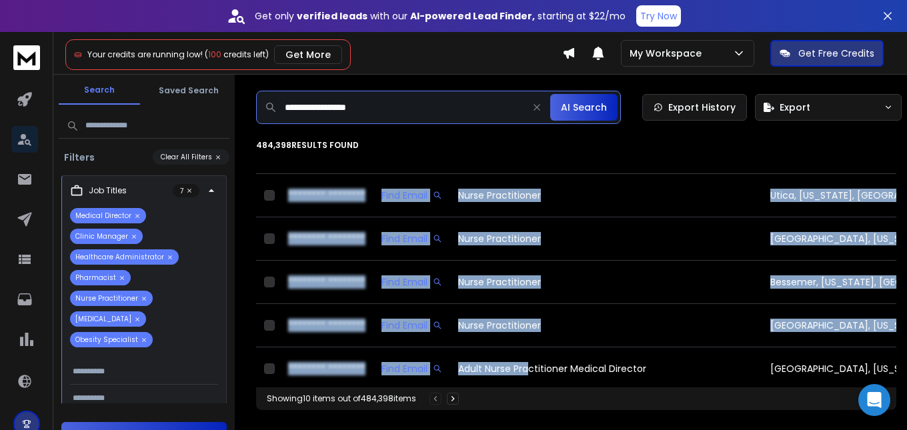
scroll to position [9, 0]
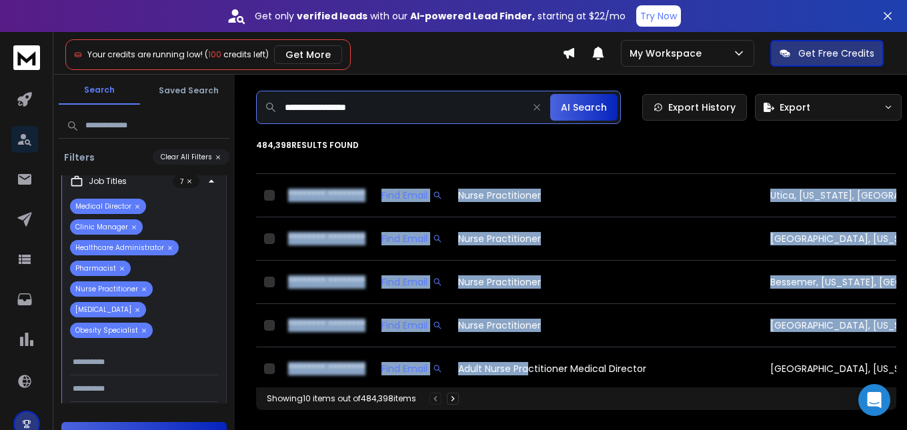
click at [167, 246] on icon at bounding box center [170, 248] width 7 height 7
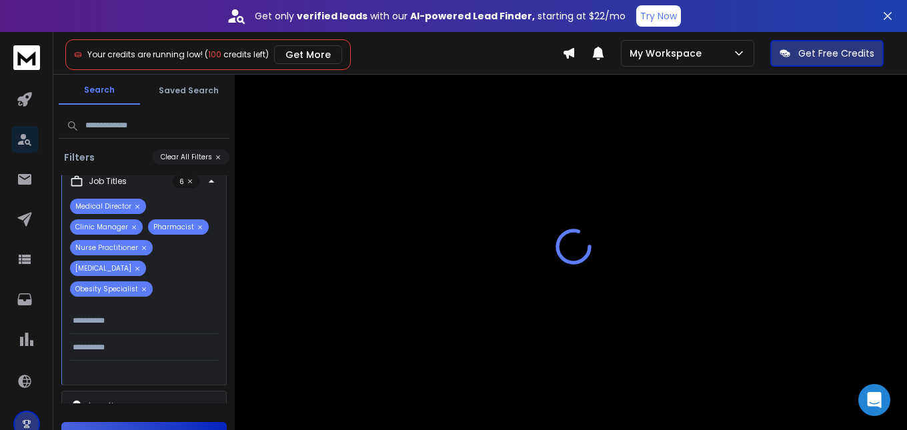
click at [142, 249] on icon at bounding box center [144, 248] width 4 height 4
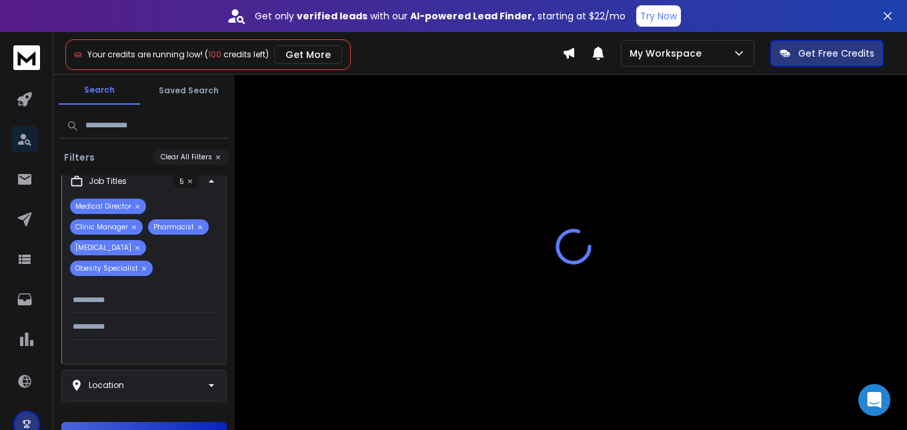
click at [134, 249] on icon at bounding box center [137, 248] width 7 height 7
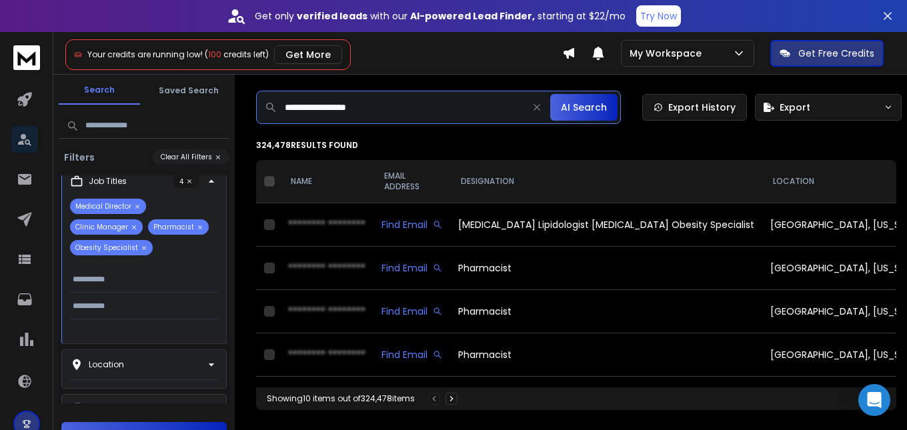
click at [197, 227] on icon at bounding box center [200, 227] width 7 height 7
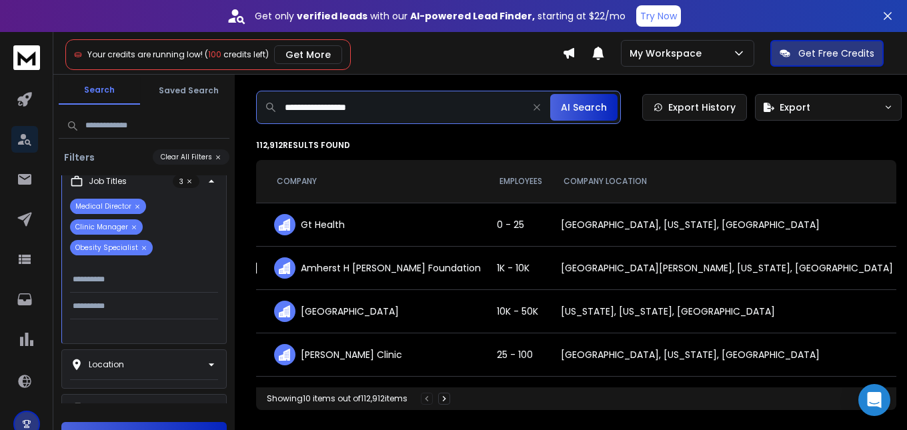
scroll to position [0, 854]
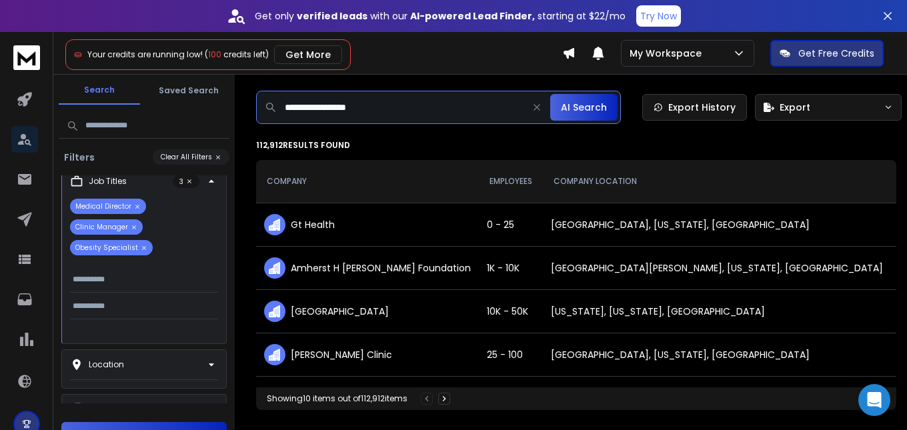
drag, startPoint x: 219, startPoint y: 263, endPoint x: 222, endPoint y: 283, distance: 20.2
click at [222, 283] on div "Job Titles 3 Medical Director Clinic Manager Obesity Specialist Location Depart…" at bounding box center [144, 289] width 171 height 228
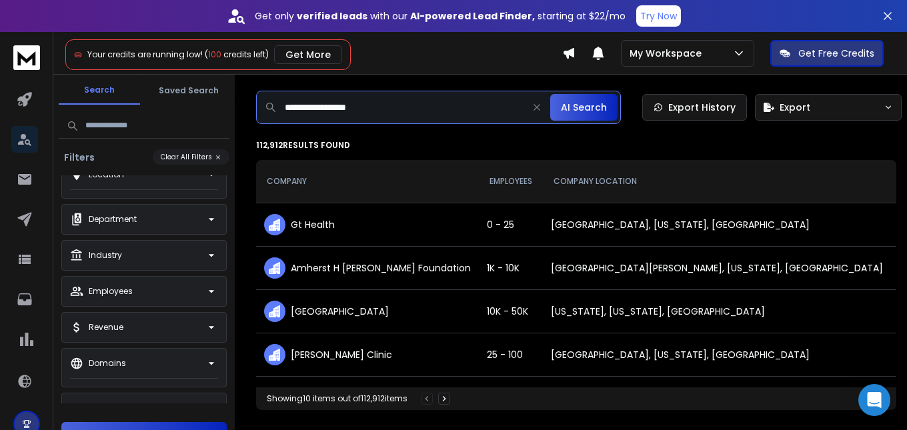
scroll to position [202, 0]
click at [191, 253] on div "Industry" at bounding box center [144, 252] width 148 height 13
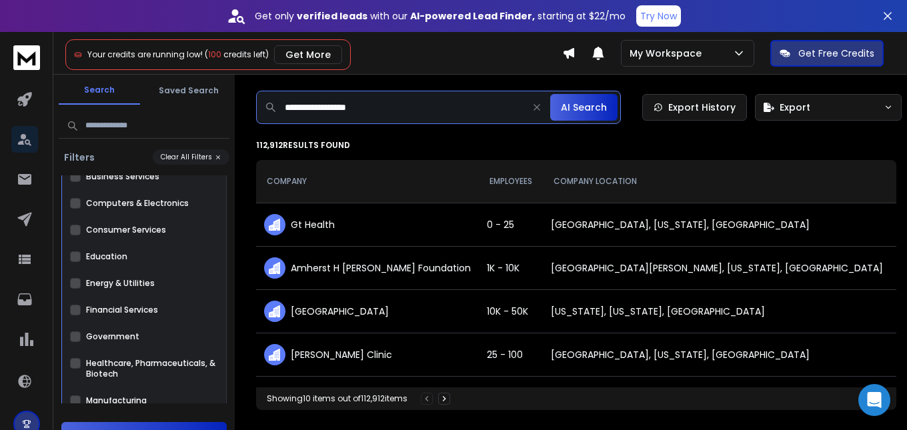
scroll to position [469, 0]
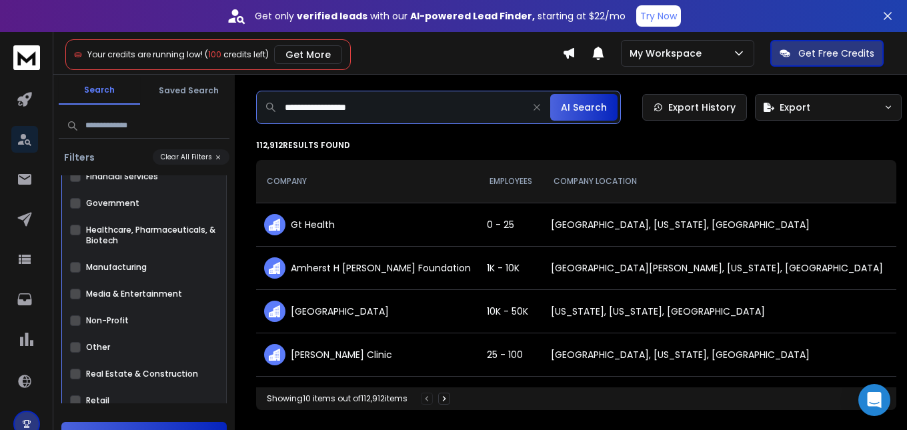
click at [73, 229] on Biotech "Healthcare, Pharmaceuticals, & Biotech" at bounding box center [75, 230] width 11 height 11
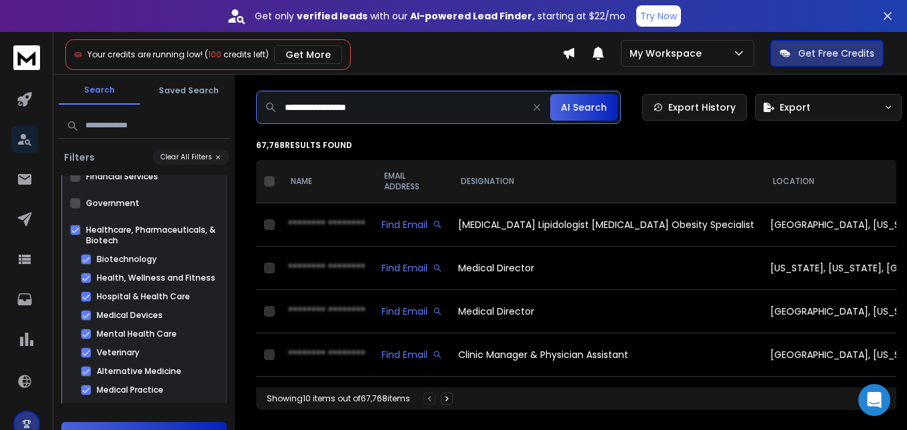
click at [86, 257] on button "Biotechnology" at bounding box center [86, 259] width 11 height 11
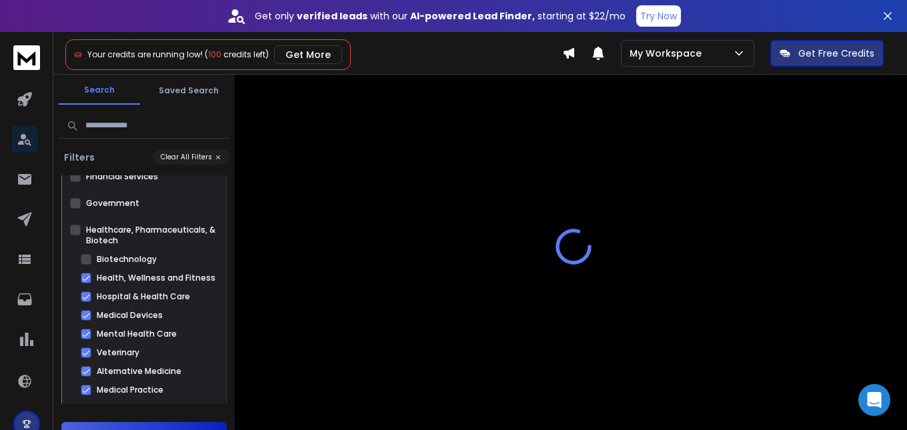
click at [87, 297] on Care "Hospital & Health Care" at bounding box center [86, 296] width 11 height 11
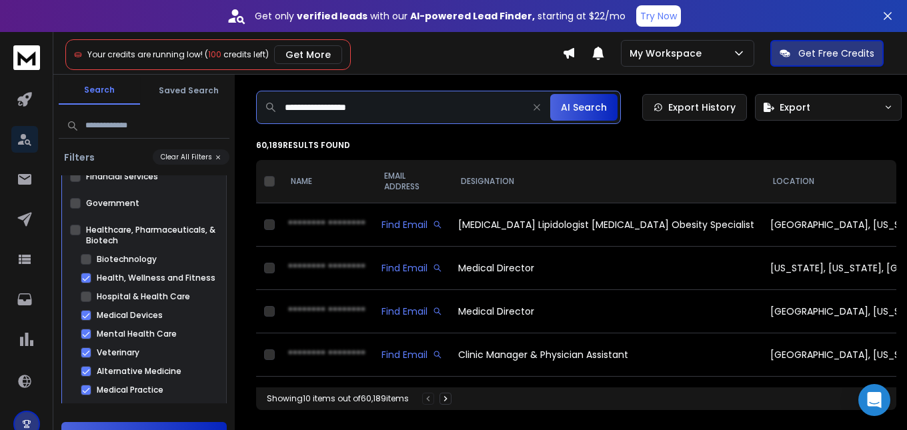
click at [83, 317] on Devices "Medical Devices" at bounding box center [86, 315] width 11 height 11
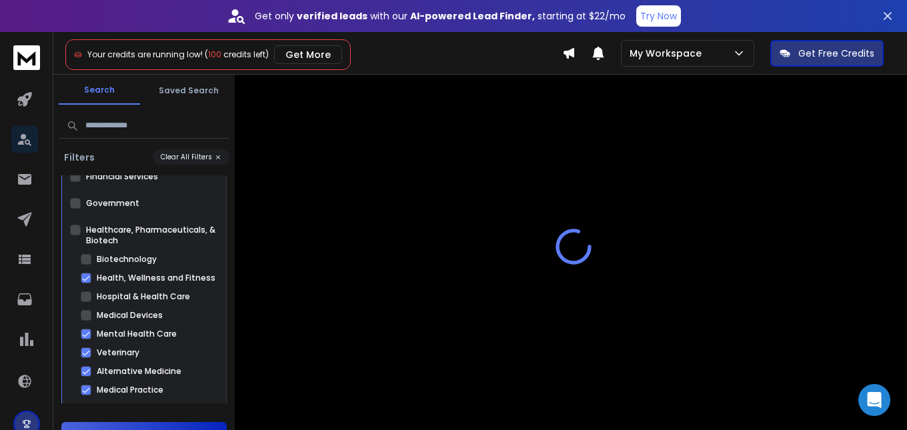
click at [85, 336] on Care "Mental Health Care" at bounding box center [86, 334] width 11 height 11
click at [81, 353] on button "Veterinary" at bounding box center [86, 352] width 11 height 11
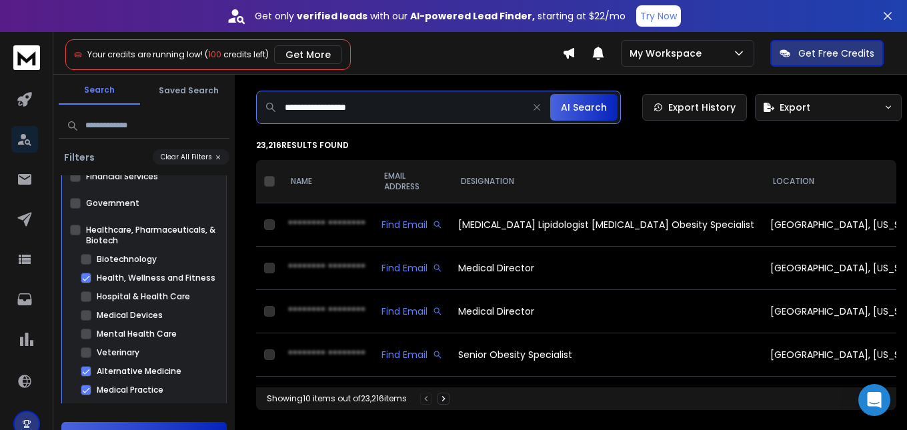
click at [84, 372] on Medicine "Alternative Medicine" at bounding box center [86, 371] width 11 height 11
click at [83, 393] on Practice "Medical Practice" at bounding box center [86, 390] width 11 height 11
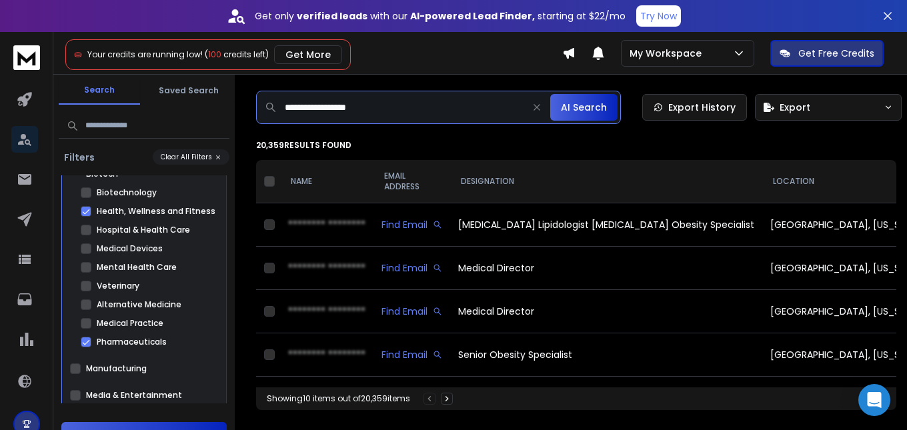
scroll to position [602, 0]
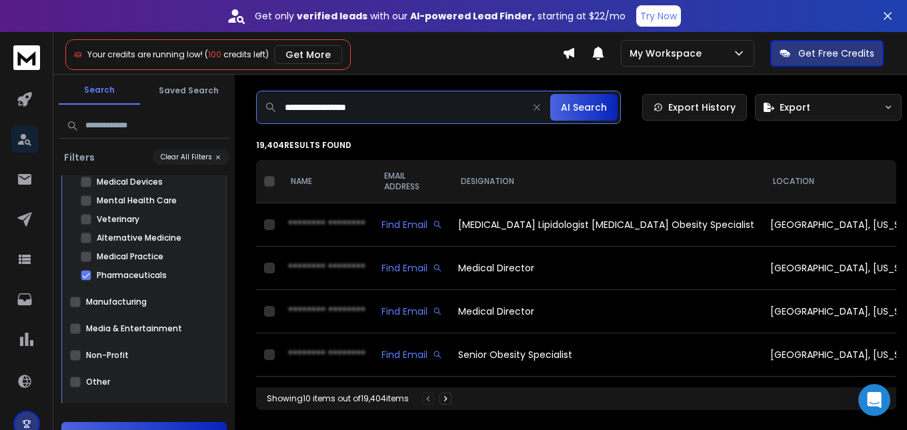
click at [84, 272] on button "Pharmaceuticals" at bounding box center [86, 275] width 11 height 11
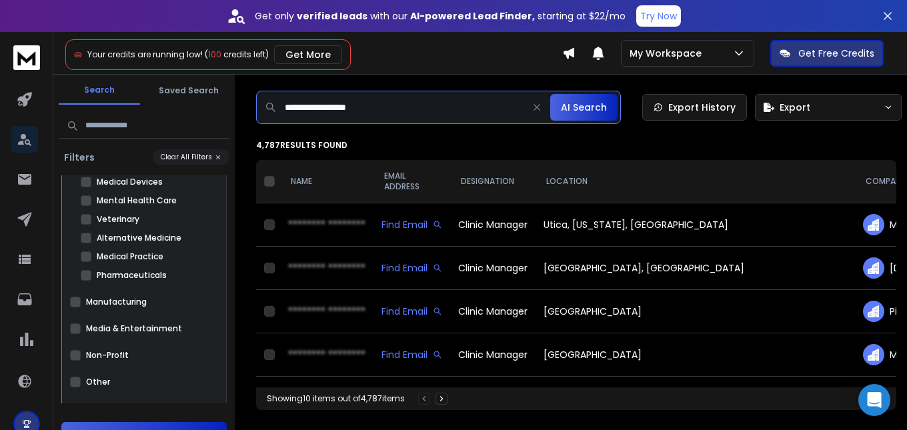
click at [86, 254] on Practice "Medical Practice" at bounding box center [86, 256] width 11 height 11
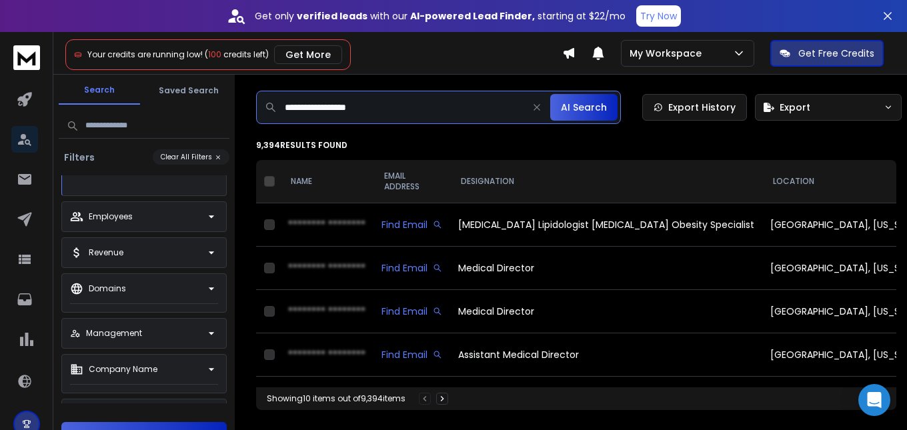
scroll to position [1037, 0]
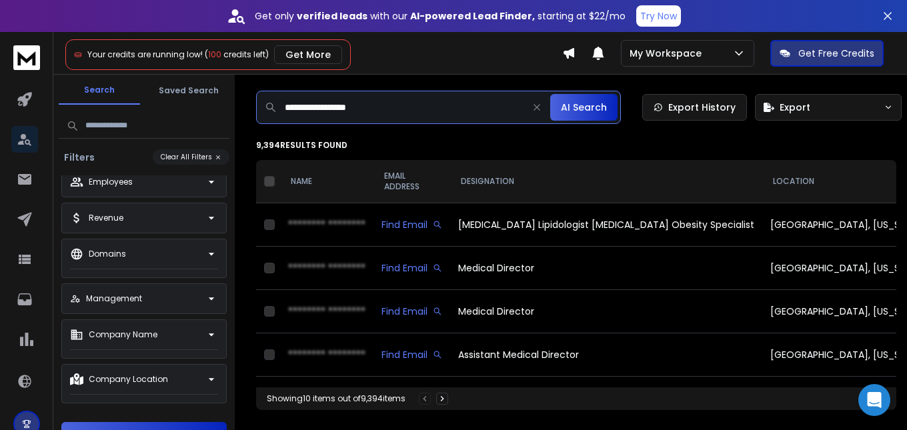
click at [175, 371] on div "Company Location" at bounding box center [143, 383] width 165 height 39
click at [205, 377] on icon at bounding box center [211, 379] width 13 height 13
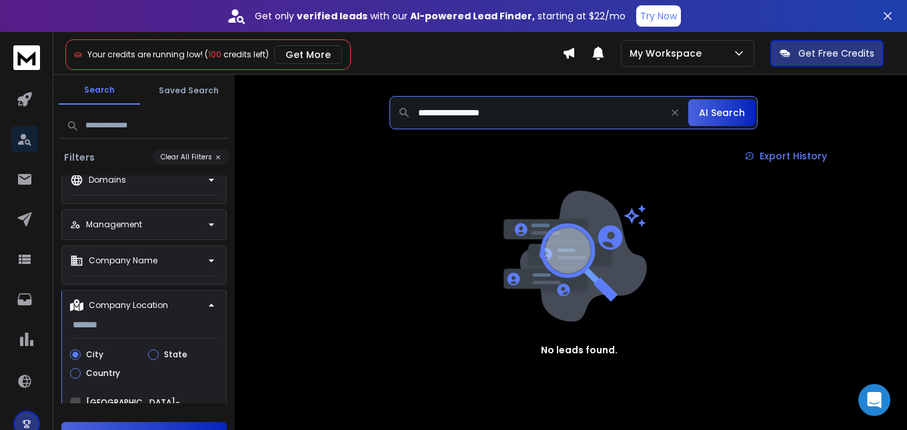
scroll to position [1244, 0]
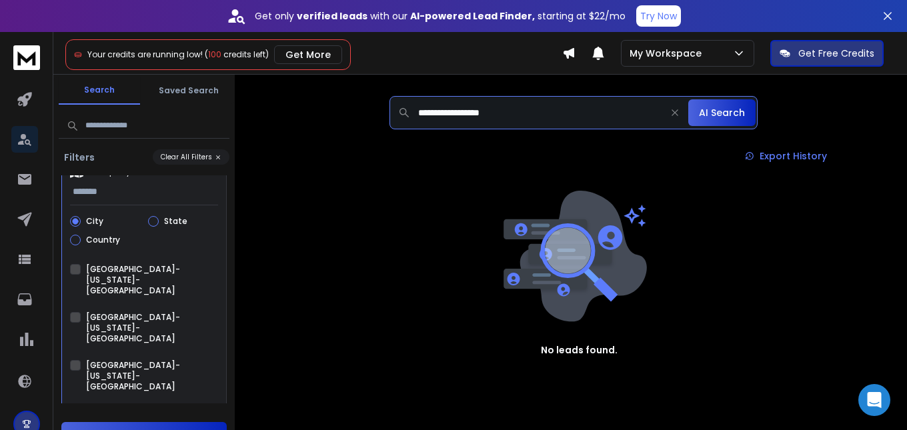
type input "*******"
click at [77, 271] on States "Atlanta-Georgia-United States" at bounding box center [75, 269] width 11 height 11
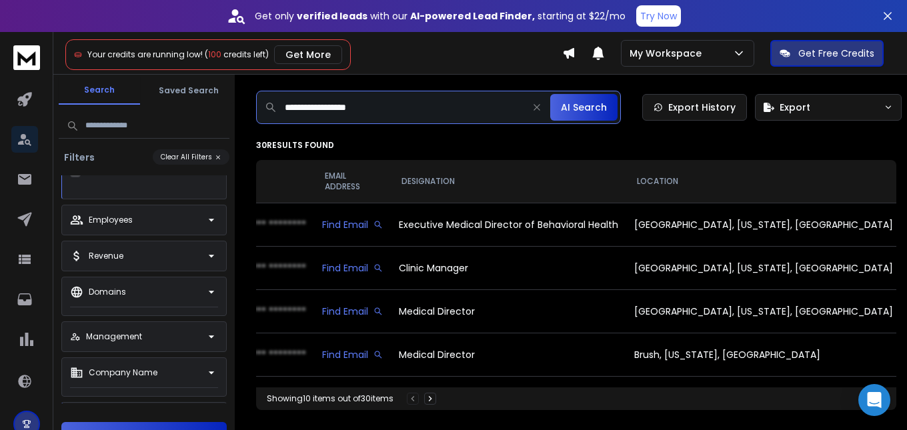
scroll to position [989, 0]
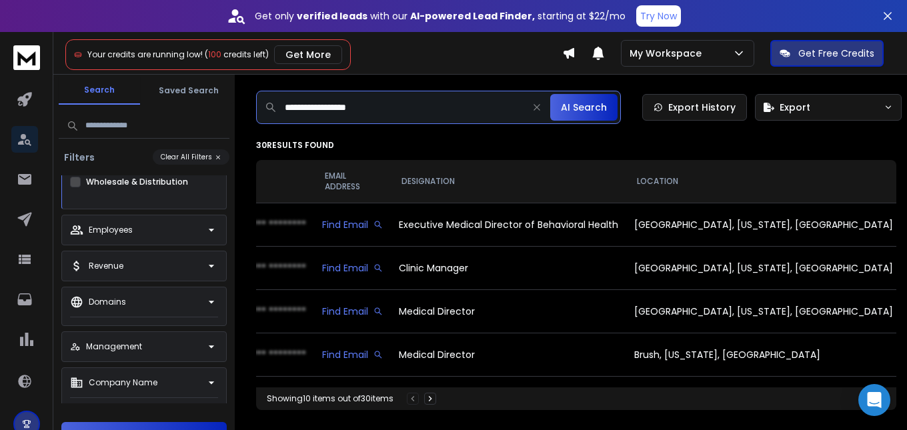
click at [161, 233] on div "Employees" at bounding box center [144, 229] width 148 height 13
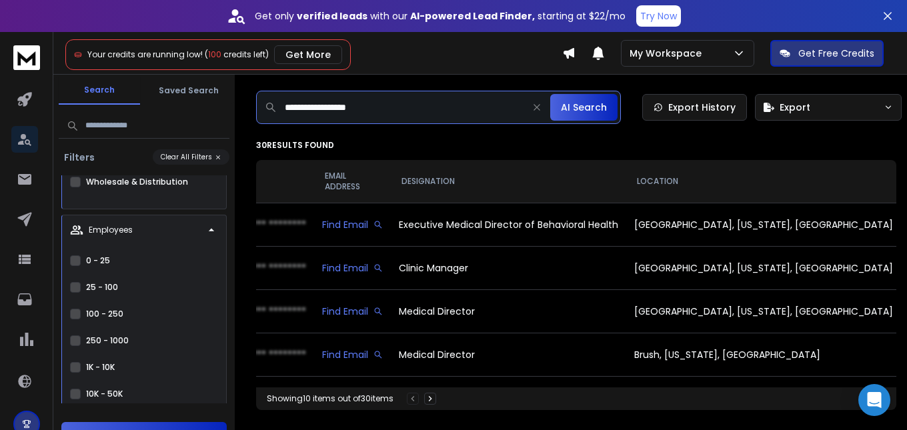
click at [75, 260] on 25 "0 - 25" at bounding box center [75, 260] width 11 height 11
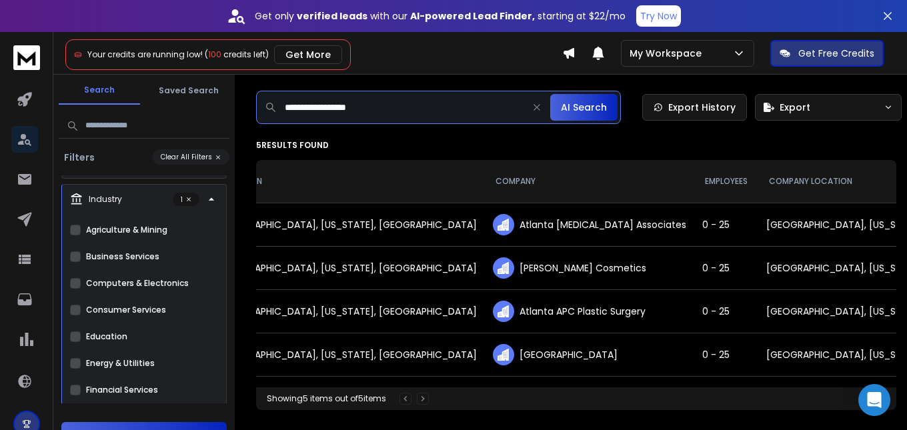
scroll to position [0, 0]
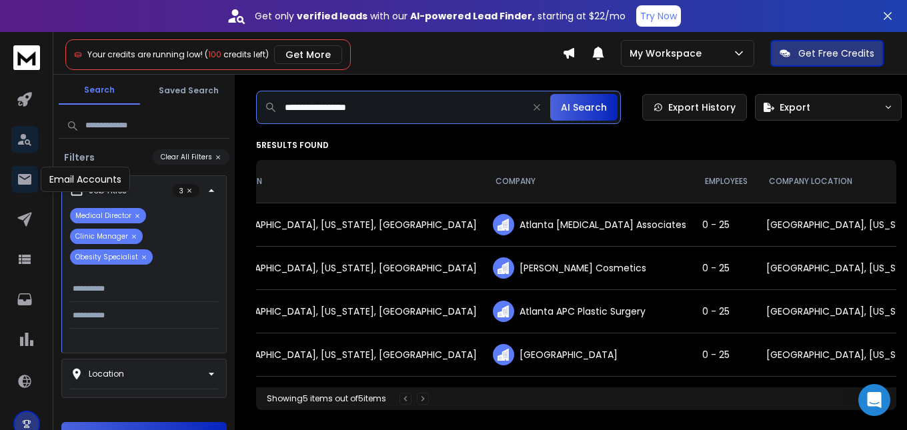
click at [23, 179] on icon at bounding box center [25, 179] width 16 height 16
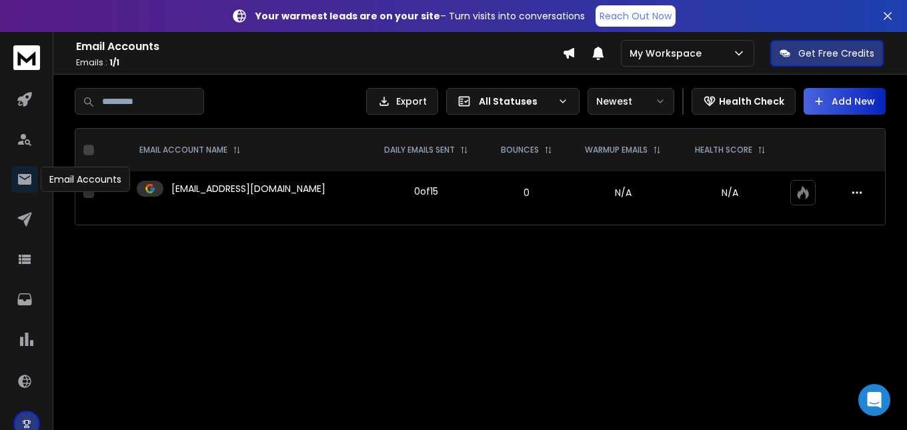
click at [28, 179] on icon at bounding box center [24, 179] width 13 height 11
click at [21, 144] on icon at bounding box center [24, 142] width 13 height 7
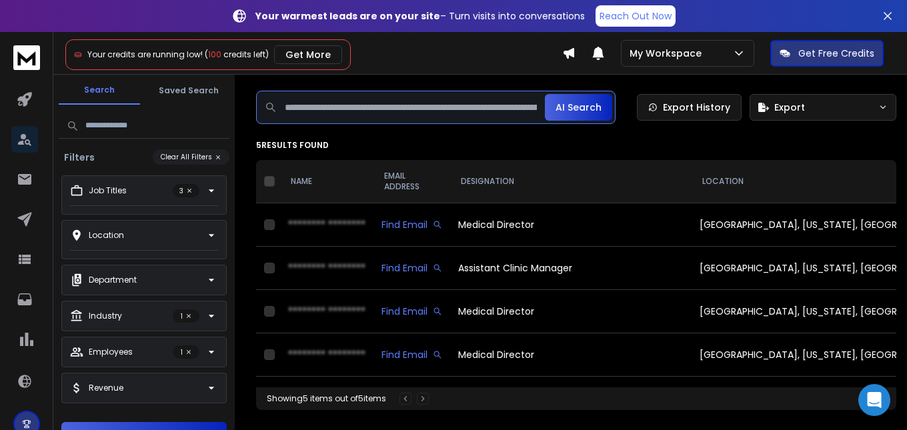
click at [205, 189] on icon at bounding box center [211, 190] width 13 height 13
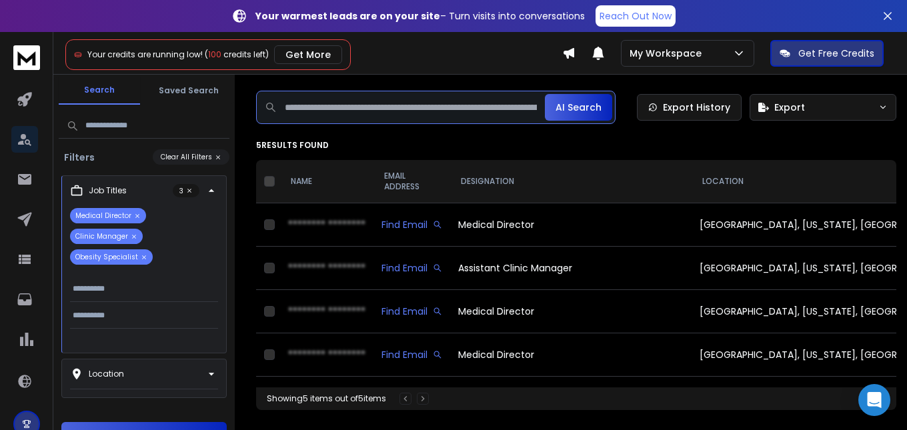
click at [141, 255] on icon at bounding box center [144, 257] width 7 height 7
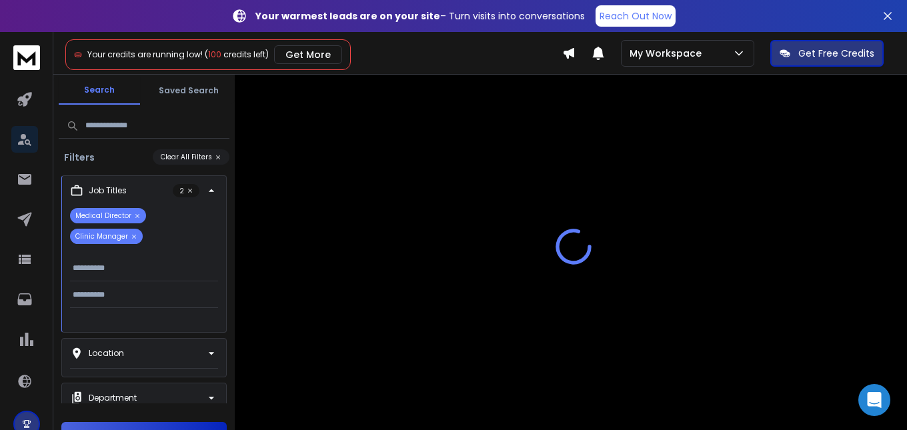
click at [131, 235] on icon at bounding box center [134, 236] width 7 height 7
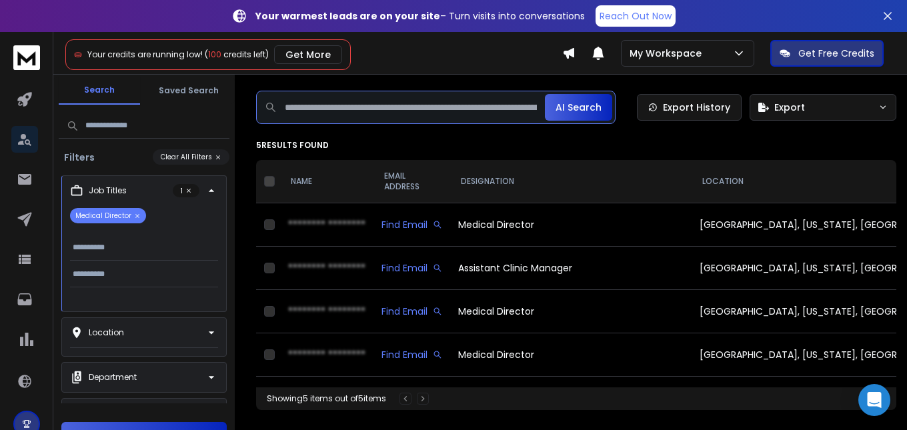
click at [137, 214] on icon at bounding box center [137, 216] width 4 height 4
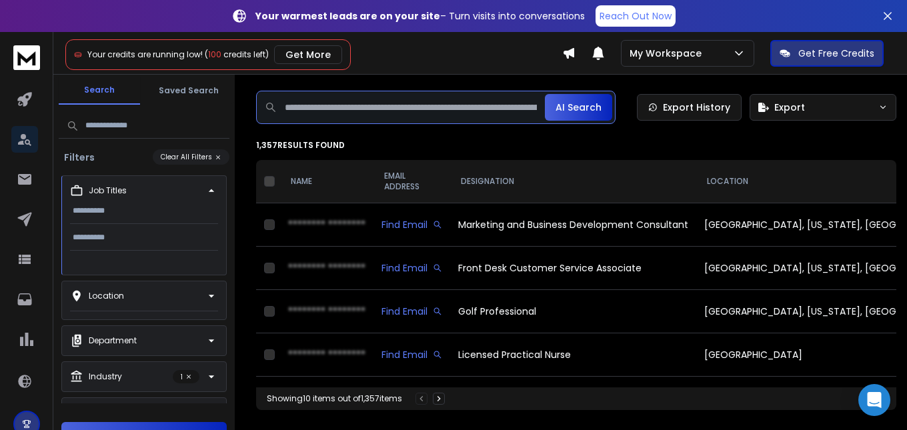
click at [207, 117] on input at bounding box center [144, 125] width 171 height 27
click at [28, 187] on icon at bounding box center [25, 179] width 16 height 16
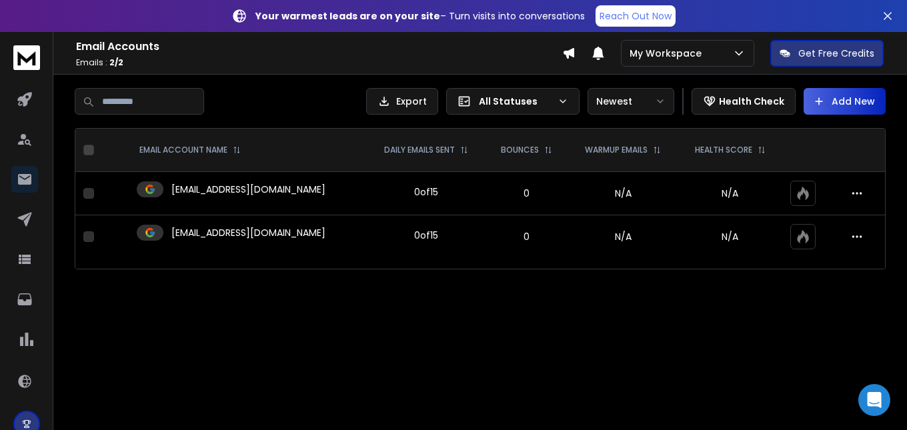
click at [809, 195] on icon at bounding box center [802, 193] width 13 height 13
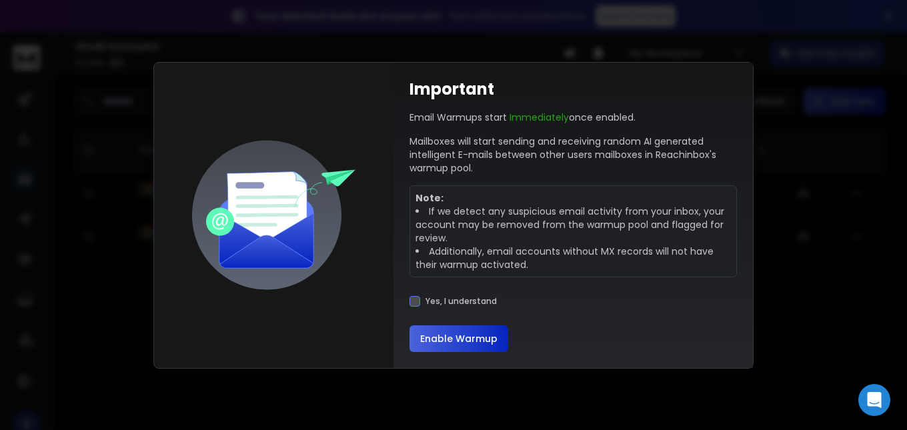
click at [413, 301] on button "Yes, I understand" at bounding box center [414, 301] width 11 height 11
click at [443, 339] on button "Enable Warmup" at bounding box center [458, 338] width 99 height 27
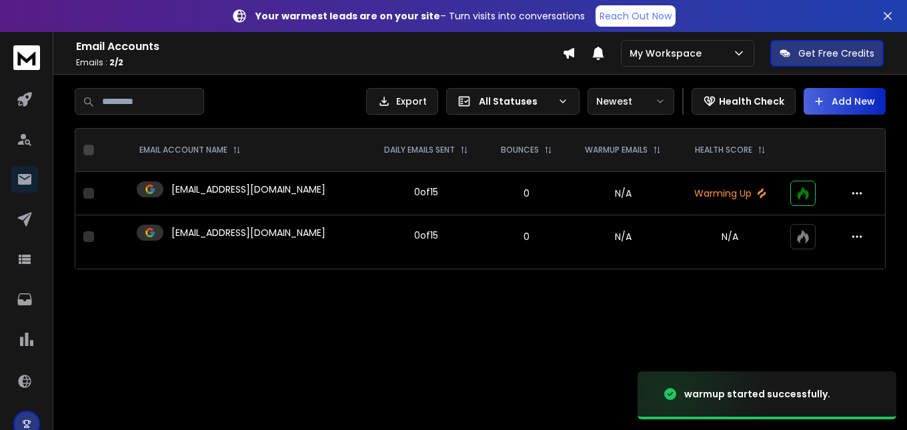
click at [805, 240] on icon at bounding box center [802, 236] width 11 height 13
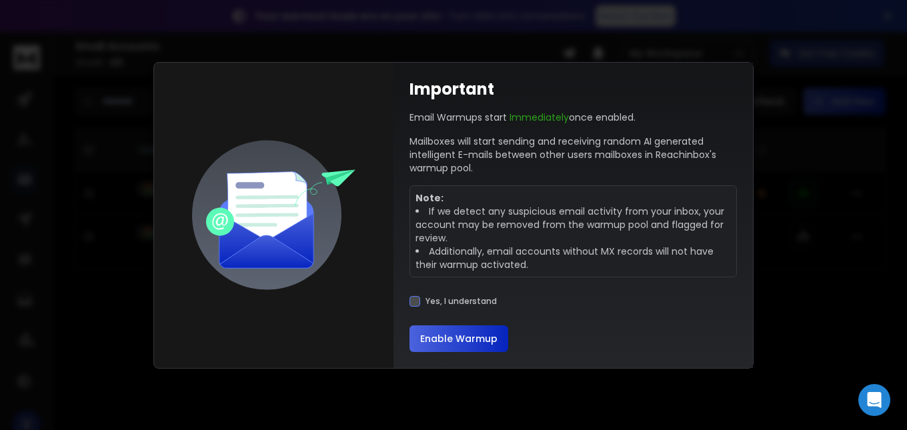
click at [413, 297] on button "Yes, I understand" at bounding box center [414, 301] width 11 height 11
click at [438, 335] on button "Enable Warmup" at bounding box center [458, 338] width 99 height 27
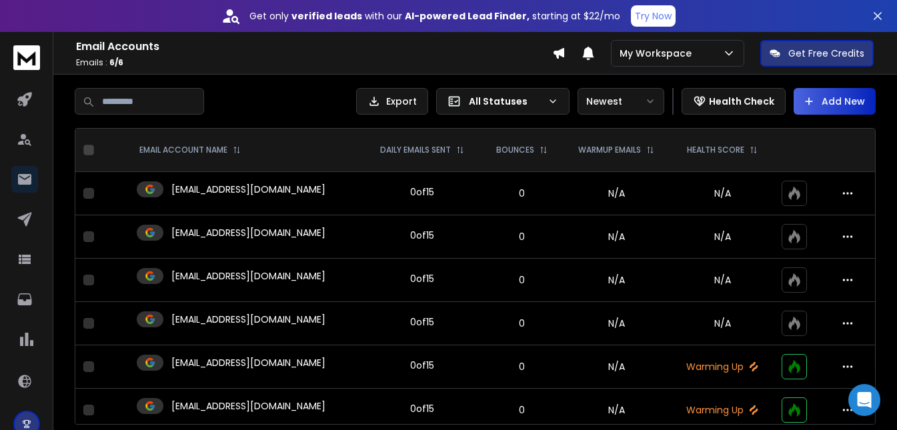
click at [787, 321] on icon at bounding box center [793, 323] width 13 height 13
click at [787, 286] on icon at bounding box center [793, 279] width 13 height 13
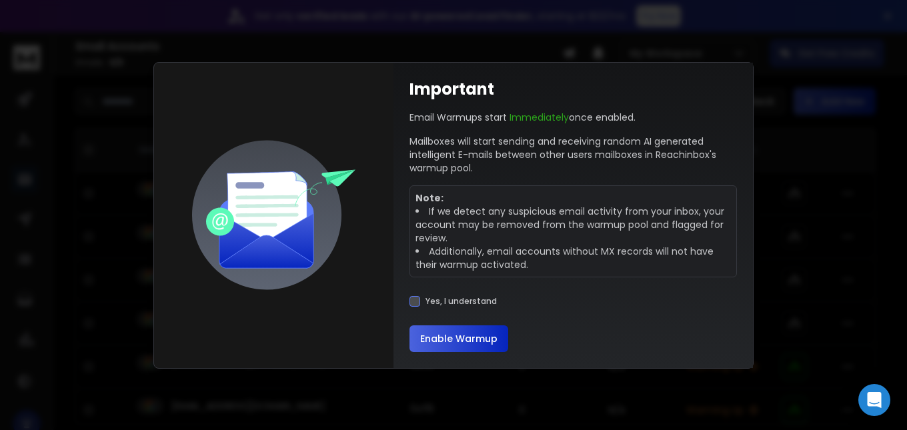
click at [418, 301] on button "Yes, I understand" at bounding box center [414, 301] width 11 height 11
click at [445, 335] on button "Enable Warmup" at bounding box center [458, 338] width 99 height 27
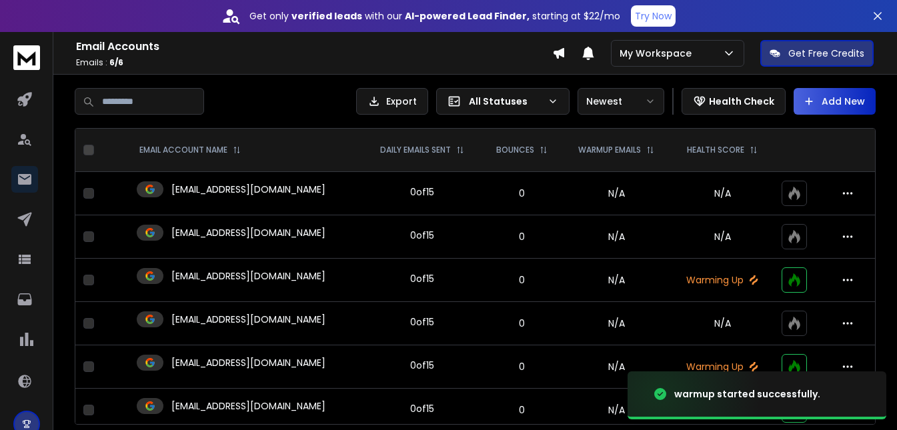
click at [794, 323] on icon at bounding box center [793, 323] width 11 height 13
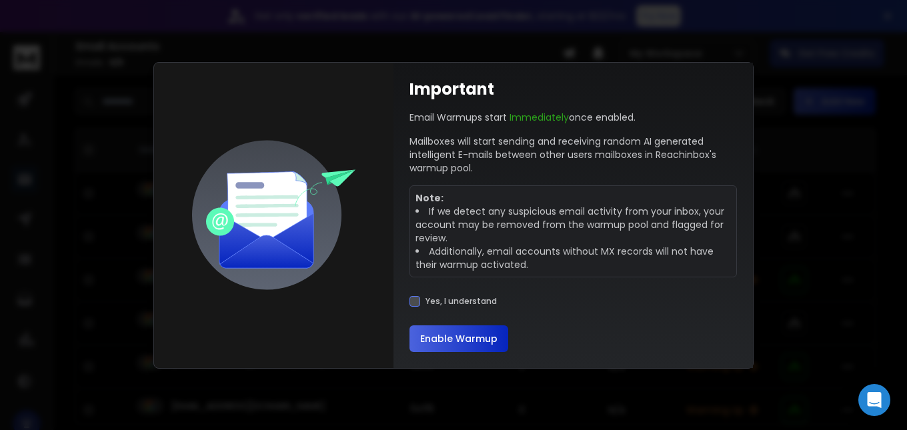
drag, startPoint x: 413, startPoint y: 299, endPoint x: 429, endPoint y: 313, distance: 21.3
click at [413, 299] on button "Yes, I understand" at bounding box center [414, 301] width 11 height 11
click at [445, 335] on button "Enable Warmup" at bounding box center [458, 338] width 99 height 27
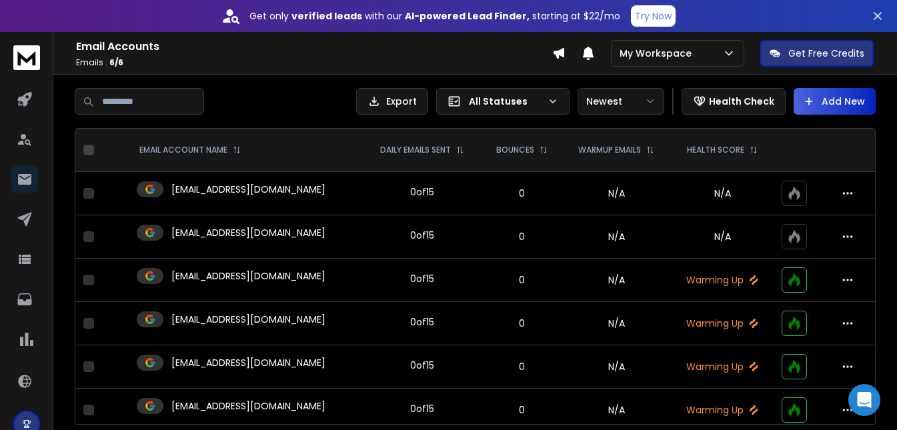
click at [798, 236] on div at bounding box center [793, 236] width 25 height 25
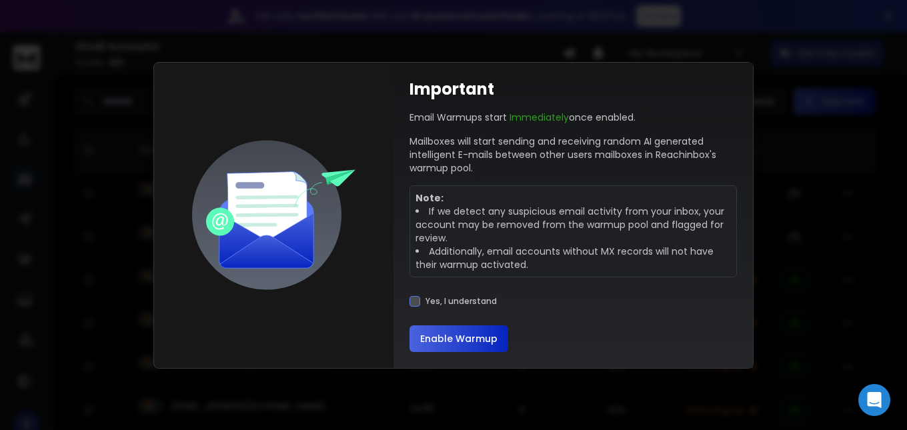
drag, startPoint x: 411, startPoint y: 299, endPoint x: 420, endPoint y: 299, distance: 9.4
click at [411, 299] on button "Yes, I understand" at bounding box center [414, 301] width 11 height 11
click at [439, 331] on button "Enable Warmup" at bounding box center [458, 338] width 99 height 27
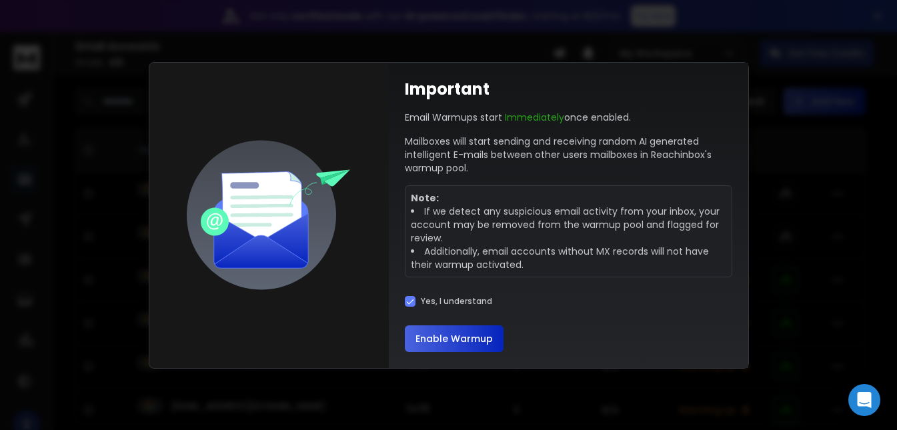
click at [757, 241] on p "N/A" at bounding box center [713, 236] width 85 height 13
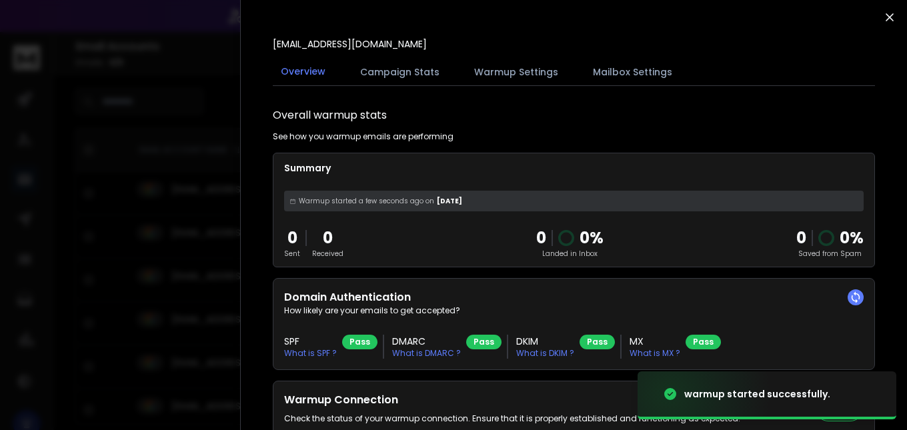
click at [886, 17] on icon "button" at bounding box center [889, 17] width 7 height 7
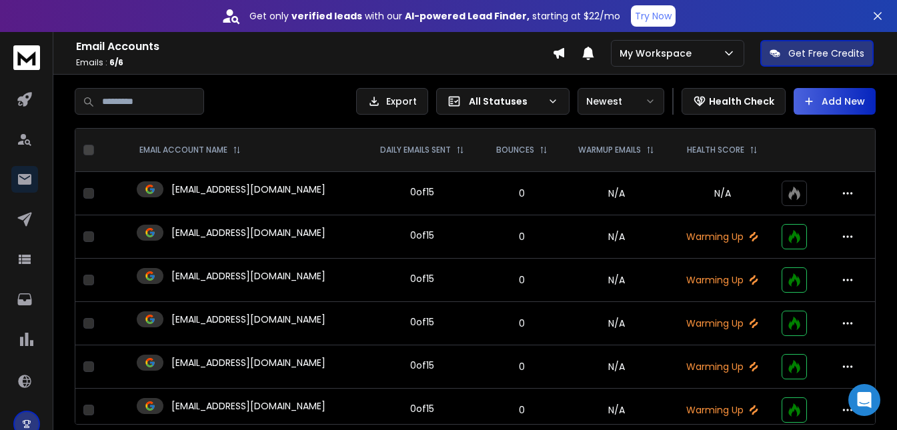
click at [793, 189] on icon at bounding box center [793, 193] width 13 height 13
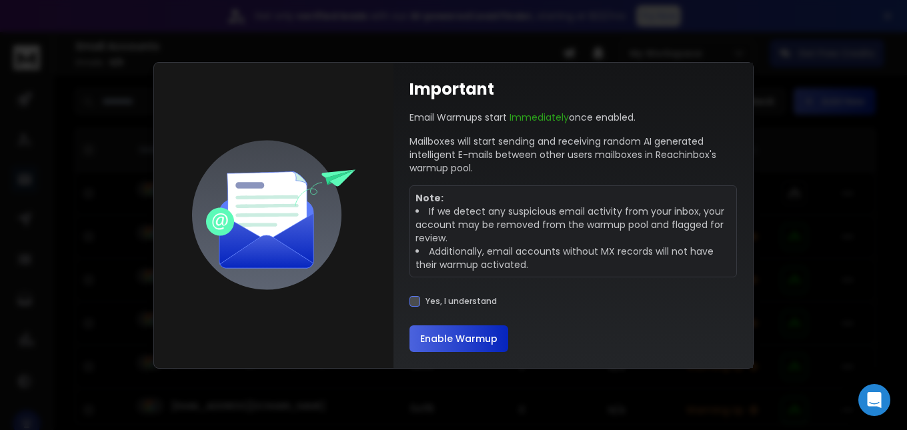
click at [417, 301] on button "Yes, I understand" at bounding box center [414, 301] width 11 height 11
click at [451, 337] on button "Enable Warmup" at bounding box center [458, 338] width 99 height 27
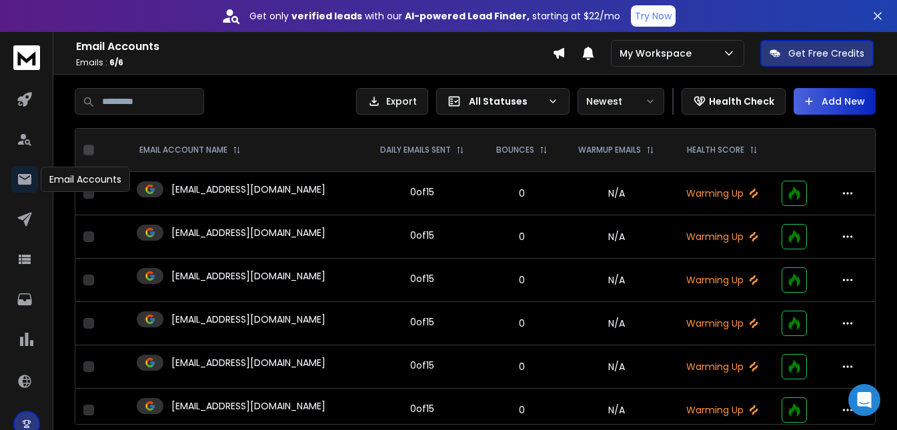
click at [18, 177] on icon at bounding box center [24, 179] width 13 height 11
click at [26, 182] on icon at bounding box center [24, 179] width 13 height 11
click at [32, 181] on icon at bounding box center [25, 179] width 16 height 16
click at [27, 182] on icon at bounding box center [24, 179] width 13 height 11
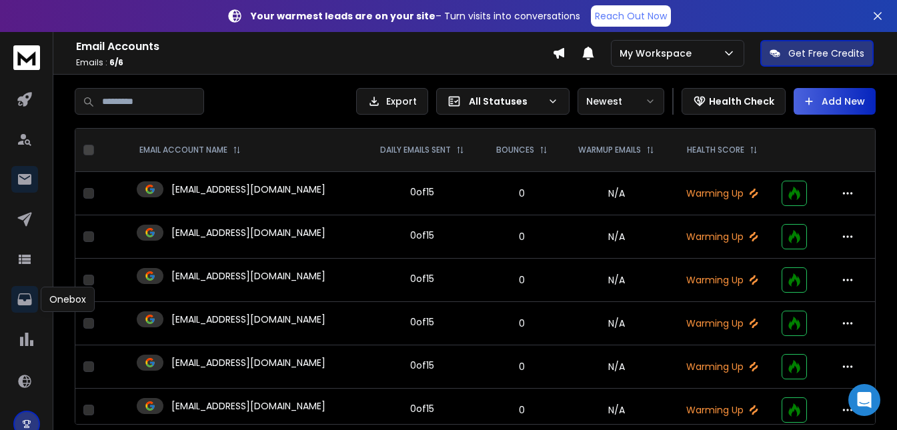
click at [17, 303] on icon at bounding box center [25, 299] width 16 height 16
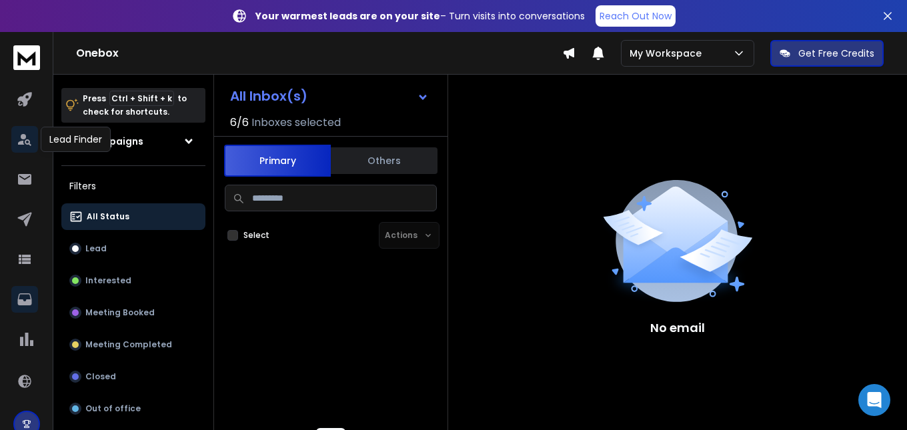
click at [23, 140] on icon at bounding box center [25, 139] width 16 height 16
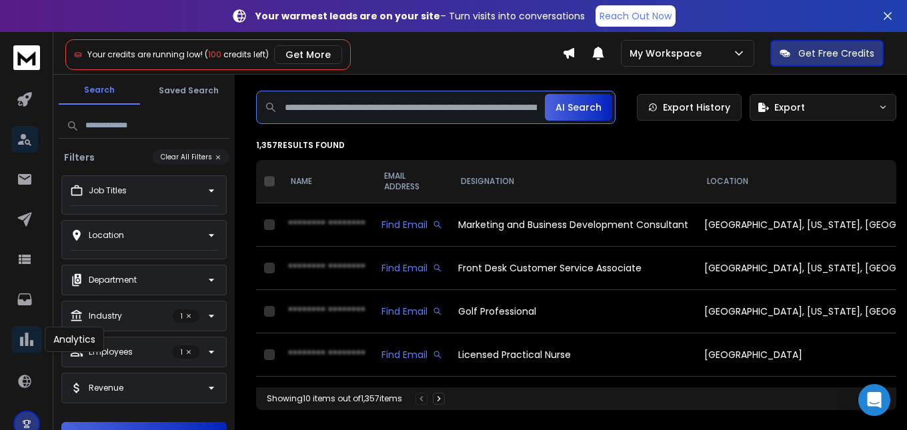
click at [20, 343] on icon at bounding box center [26, 339] width 13 height 13
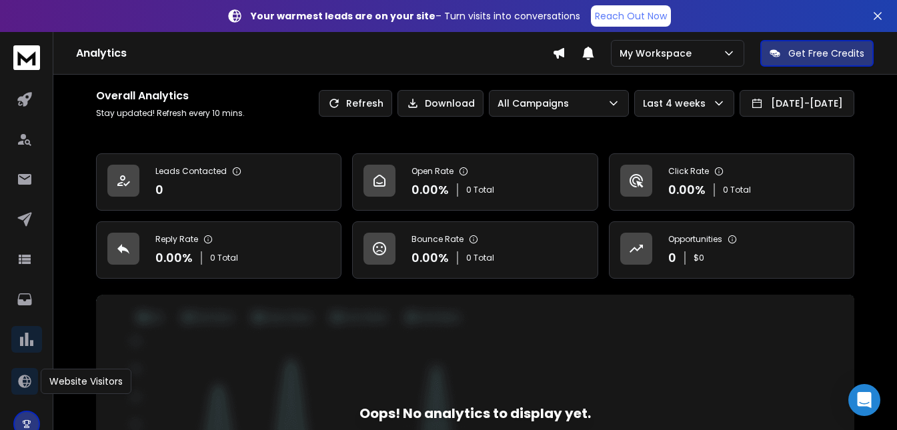
click at [14, 387] on link at bounding box center [24, 381] width 27 height 27
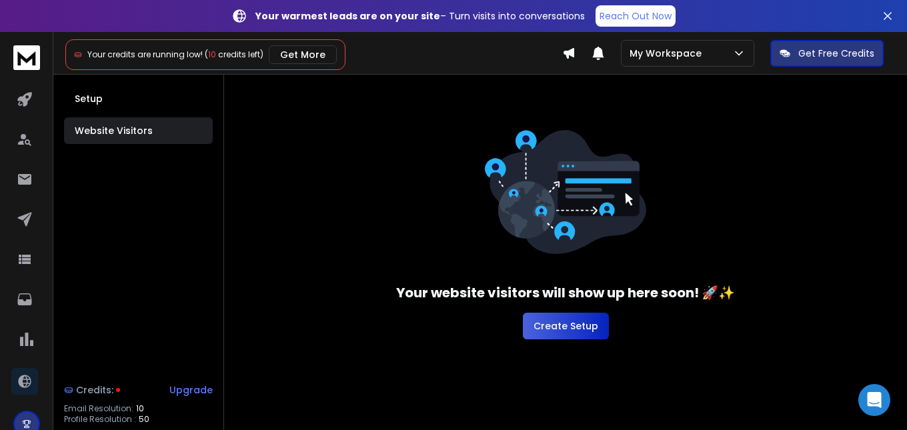
click at [560, 333] on button "Create Setup" at bounding box center [566, 326] width 86 height 27
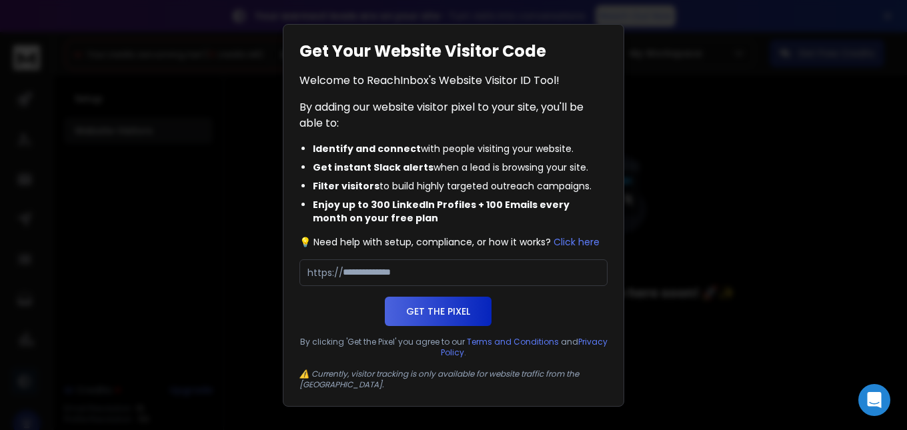
click at [407, 279] on input "text" at bounding box center [453, 272] width 308 height 27
drag, startPoint x: 456, startPoint y: 281, endPoint x: 283, endPoint y: 263, distance: 173.5
click at [283, 263] on div "Get Your Website Visitor Code Welcome to ReachInbox's Website Visitor ID Tool! …" at bounding box center [453, 215] width 340 height 381
paste input "**********"
drag, startPoint x: 377, startPoint y: 277, endPoint x: 343, endPoint y: 279, distance: 34.7
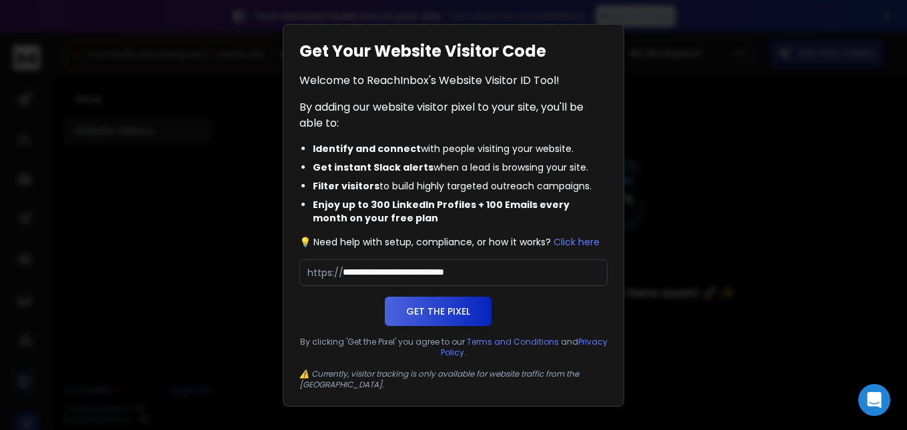
click at [343, 279] on input "**********" at bounding box center [453, 272] width 308 height 27
click at [422, 318] on button "Get the Pixel" at bounding box center [438, 311] width 107 height 29
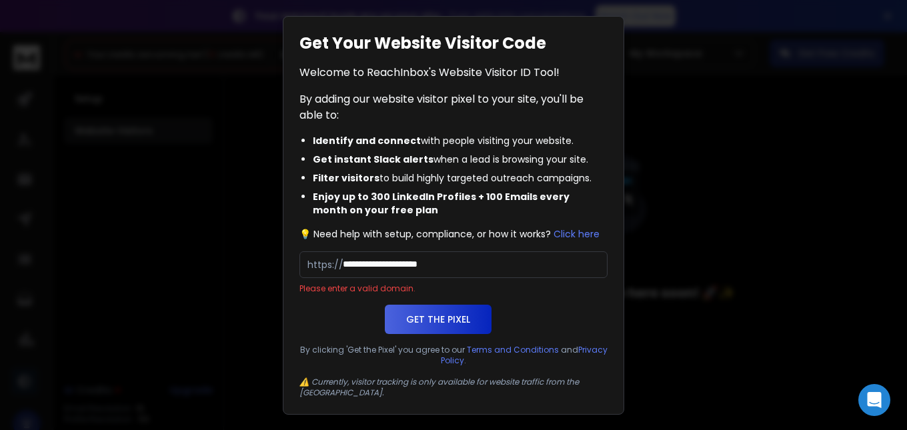
click at [483, 271] on input "**********" at bounding box center [453, 264] width 308 height 27
type input "**********"
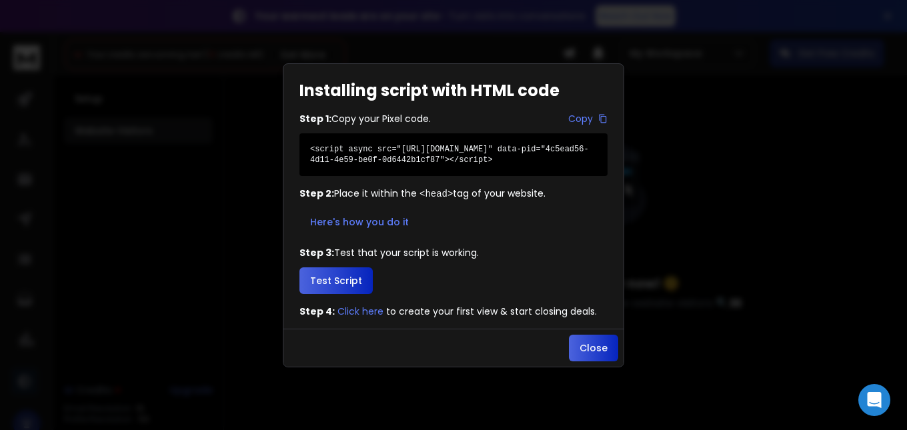
click at [591, 361] on button "Close" at bounding box center [593, 348] width 49 height 27
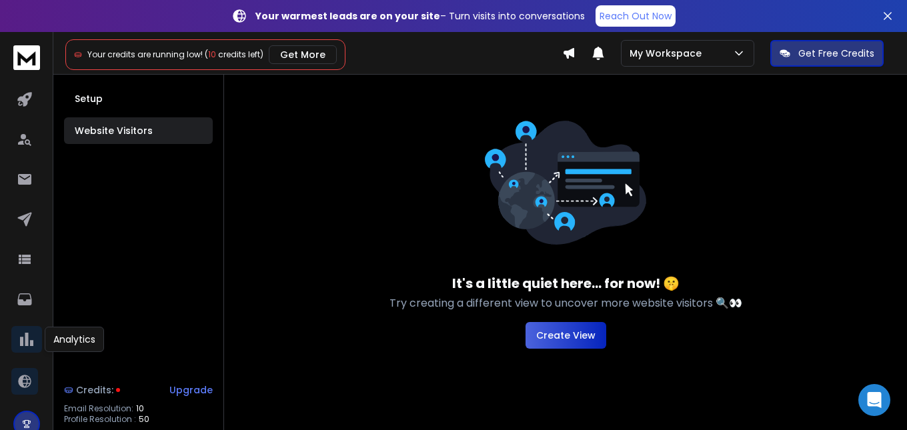
click at [17, 349] on link at bounding box center [26, 339] width 31 height 31
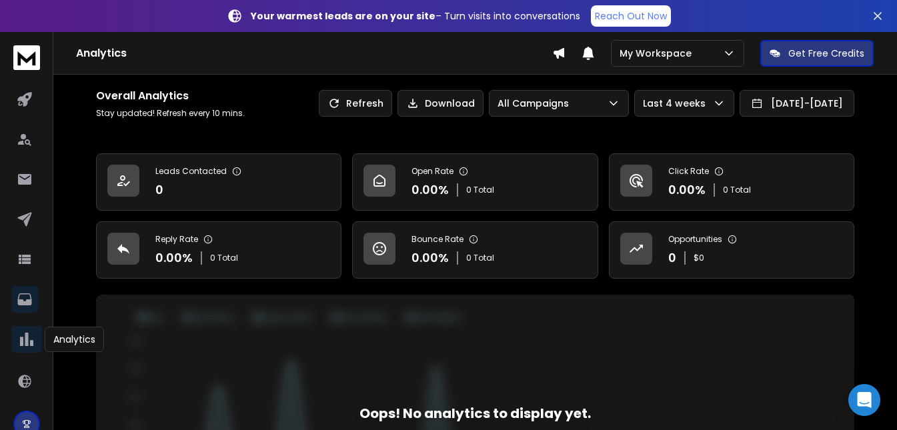
click at [26, 303] on icon at bounding box center [24, 299] width 14 height 12
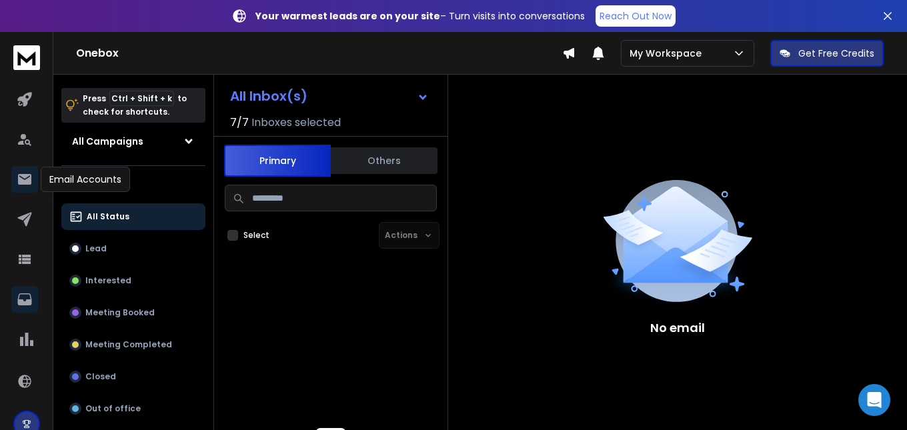
click at [24, 182] on icon at bounding box center [24, 179] width 13 height 11
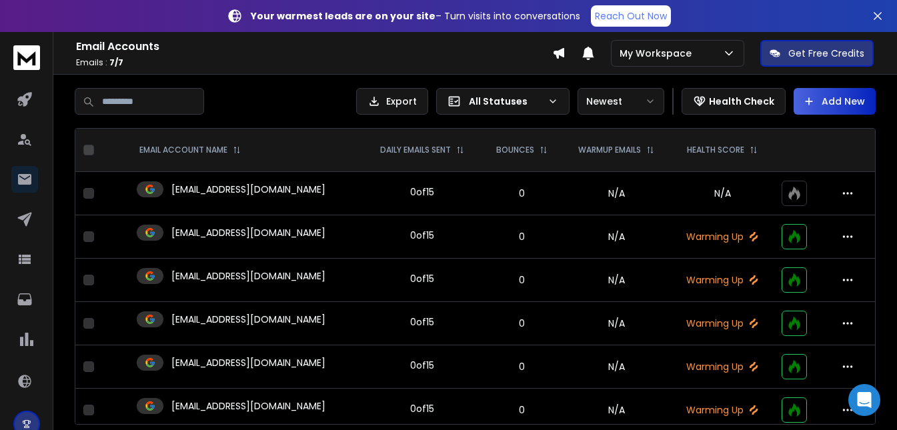
click at [798, 199] on div at bounding box center [793, 193] width 25 height 25
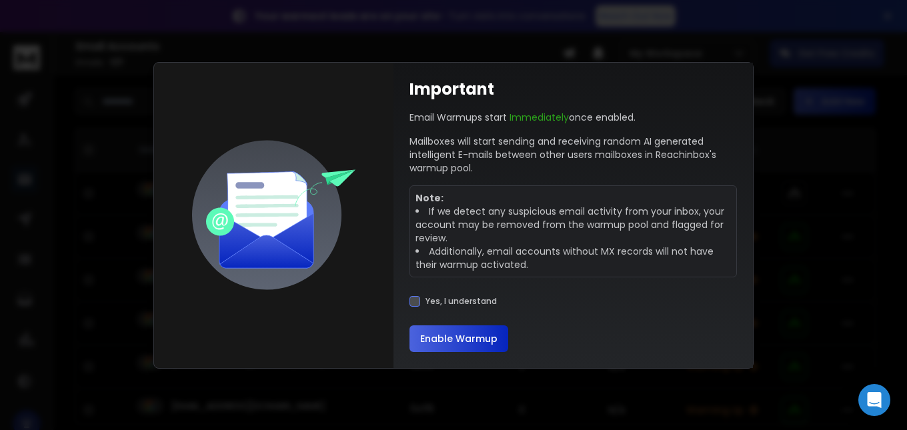
click at [411, 303] on button "Yes, I understand" at bounding box center [414, 301] width 11 height 11
click at [432, 335] on button "Enable Warmup" at bounding box center [458, 338] width 99 height 27
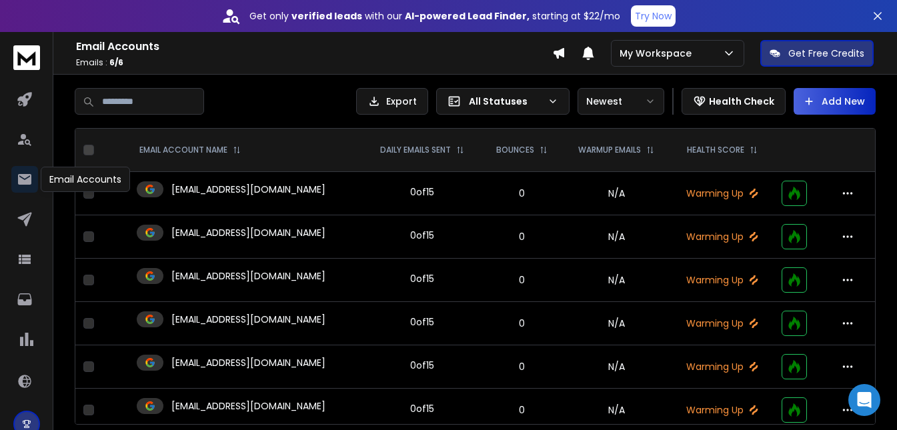
click at [17, 181] on icon at bounding box center [25, 179] width 16 height 16
click at [31, 294] on icon at bounding box center [25, 299] width 16 height 16
